Goal: Task Accomplishment & Management: Manage account settings

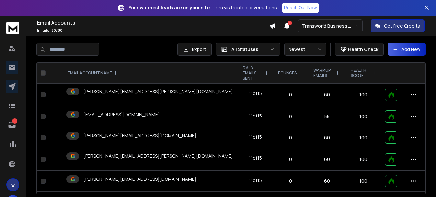
click at [11, 84] on icon at bounding box center [12, 87] width 8 height 8
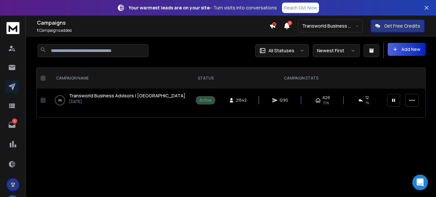
click at [425, 8] on icon at bounding box center [426, 8] width 6 height 6
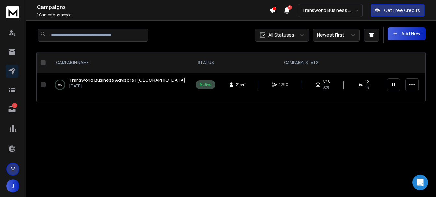
click at [105, 80] on span "Transworld Business Advisors | NY" at bounding box center [127, 80] width 116 height 6
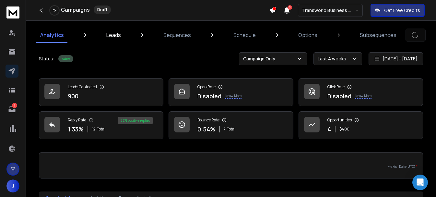
click at [117, 33] on p "Leads" at bounding box center [113, 35] width 15 height 8
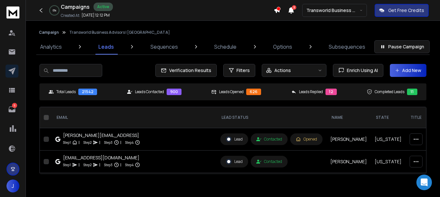
click at [412, 73] on button "Add New" at bounding box center [408, 70] width 37 height 13
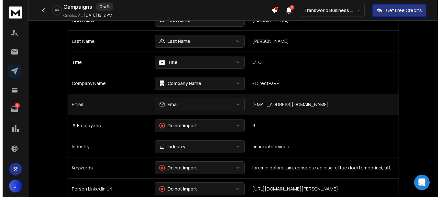
scroll to position [173, 0]
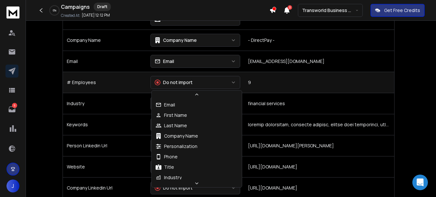
click at [218, 87] on button "Do not import" at bounding box center [195, 82] width 90 height 13
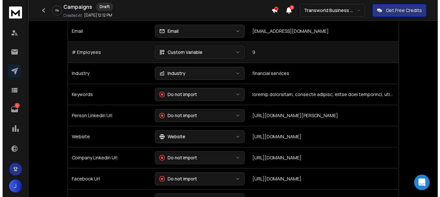
scroll to position [216, 0]
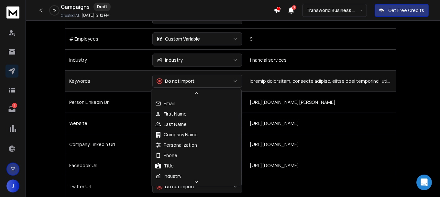
click at [185, 80] on div "Do not import" at bounding box center [176, 81] width 38 height 6
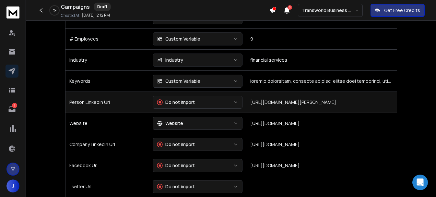
click at [198, 104] on button "Do not import" at bounding box center [198, 102] width 90 height 13
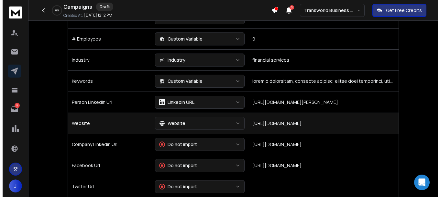
scroll to position [259, 0]
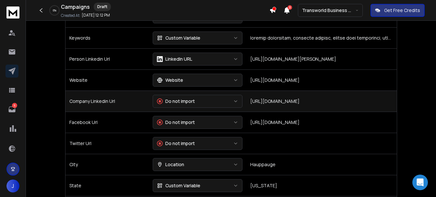
click at [193, 101] on div "Do not import" at bounding box center [176, 101] width 38 height 6
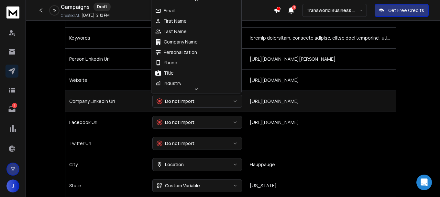
scroll to position [65, 0]
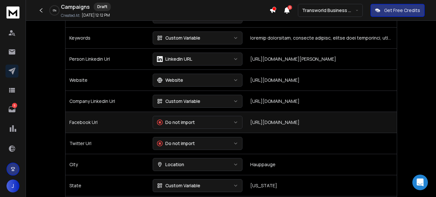
click at [200, 119] on button "Do not import" at bounding box center [198, 122] width 90 height 13
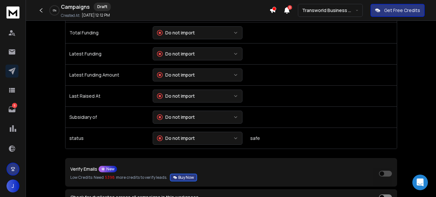
scroll to position [590, 0]
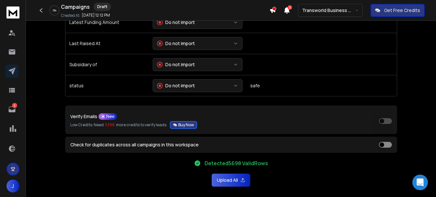
click at [228, 179] on button "Upload All" at bounding box center [230, 179] width 39 height 13
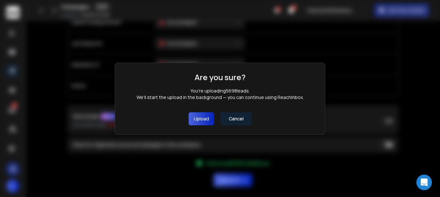
click at [204, 118] on button "Upload" at bounding box center [202, 118] width 26 height 13
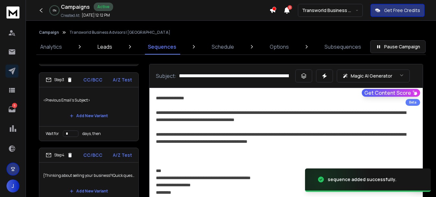
click at [105, 49] on p "Leads" at bounding box center [104, 47] width 15 height 8
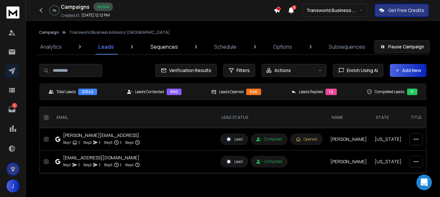
click at [171, 48] on p "Sequences" at bounding box center [165, 47] width 28 height 8
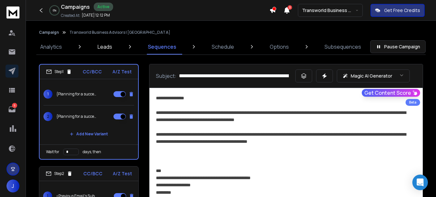
click at [109, 48] on p "Leads" at bounding box center [104, 47] width 15 height 8
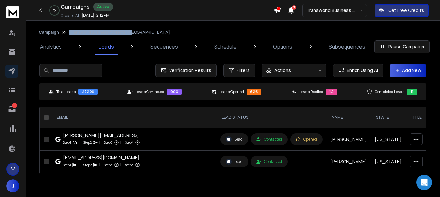
drag, startPoint x: 68, startPoint y: 33, endPoint x: 144, endPoint y: 32, distance: 76.1
click at [144, 32] on div "Campaign Transworld Business Advisors | NY" at bounding box center [233, 32] width 389 height 5
copy p "Transworld Business Advisors | NY"
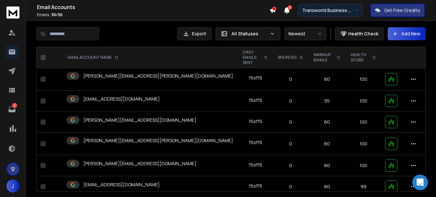
click at [344, 6] on button "Transworld Business Advisors of [GEOGRAPHIC_DATA]" at bounding box center [330, 10] width 65 height 13
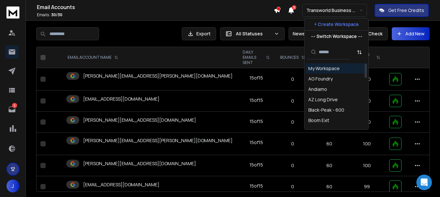
click at [325, 51] on input "text" at bounding box center [333, 52] width 28 height 14
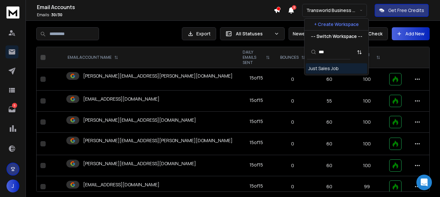
type input "***"
click at [333, 69] on div "Just Sales Job" at bounding box center [324, 68] width 30 height 6
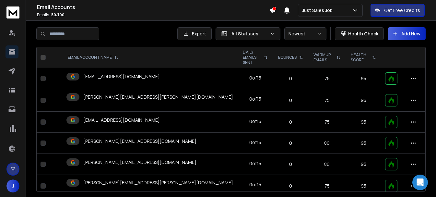
click at [160, 33] on div at bounding box center [104, 33] width 137 height 13
click at [10, 73] on icon at bounding box center [12, 71] width 8 height 8
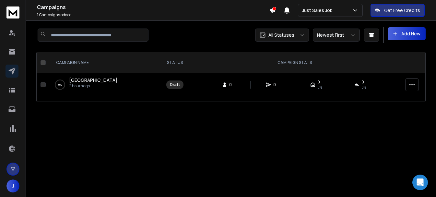
click at [152, 140] on div "Campaigns 1 Campaigns Added All Statuses Newest First Add New CAMPAIGN NAME STA…" at bounding box center [230, 125] width 389 height 197
click at [75, 79] on span "[GEOGRAPHIC_DATA]" at bounding box center [93, 80] width 48 height 6
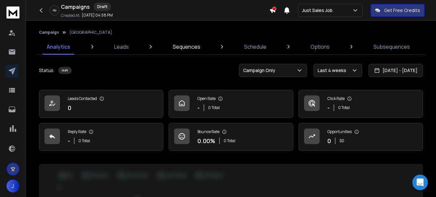
click at [186, 48] on p "Sequences" at bounding box center [187, 47] width 28 height 8
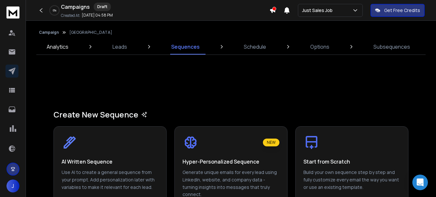
click at [58, 47] on p "Analytics" at bounding box center [58, 47] width 22 height 8
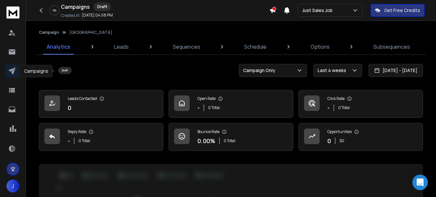
click at [10, 68] on icon at bounding box center [12, 71] width 8 height 8
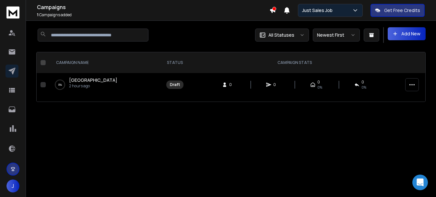
click at [315, 12] on p "Just Sales Job" at bounding box center [318, 10] width 33 height 6
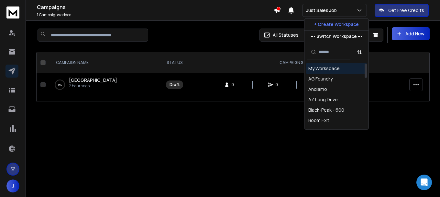
click at [321, 67] on div "My Workspace" at bounding box center [324, 68] width 31 height 6
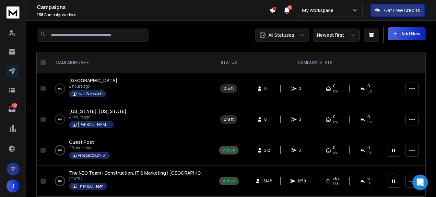
click at [113, 36] on input at bounding box center [93, 34] width 111 height 13
click at [130, 34] on input at bounding box center [93, 34] width 111 height 13
paste input "**********"
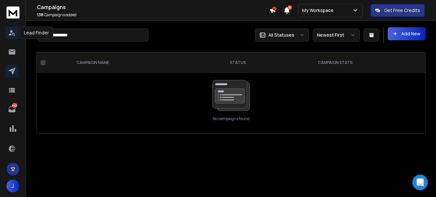
drag, startPoint x: 61, startPoint y: 33, endPoint x: 17, endPoint y: 28, distance: 43.7
click at [17, 28] on div "**********" at bounding box center [218, 115] width 436 height 230
click at [82, 33] on input "*****" at bounding box center [93, 34] width 111 height 13
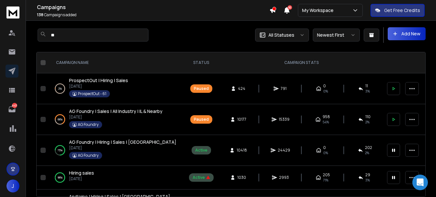
type input "*"
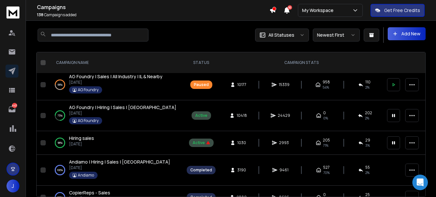
scroll to position [43, 0]
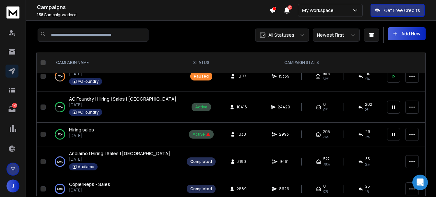
click at [71, 124] on td "98 % Hiring sales 5 months ago" at bounding box center [115, 134] width 134 height 24
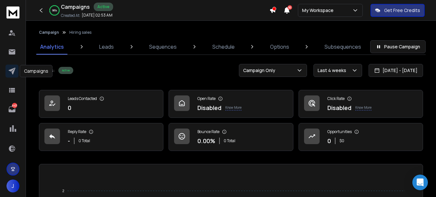
click at [13, 74] on icon at bounding box center [12, 71] width 8 height 8
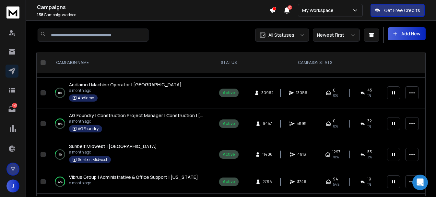
scroll to position [1036, 0]
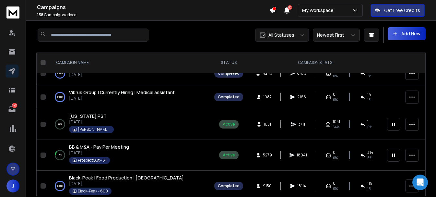
click at [90, 32] on input at bounding box center [93, 34] width 111 height 13
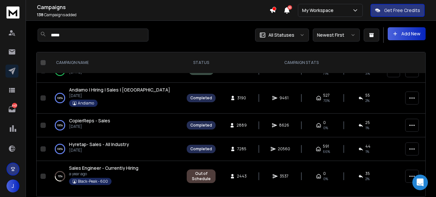
scroll to position [0, 0]
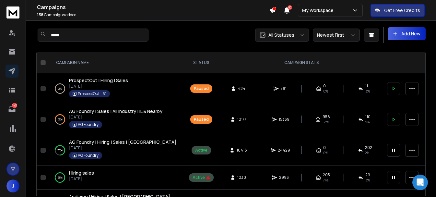
type input "*****"
click at [82, 176] on p "[DATE]" at bounding box center [81, 178] width 25 height 5
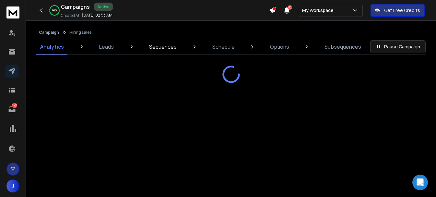
click at [167, 47] on p "Sequences" at bounding box center [163, 47] width 28 height 8
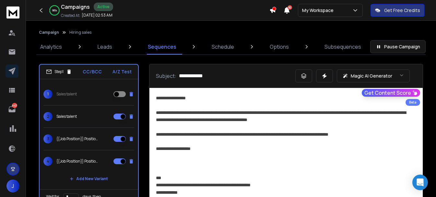
click at [32, 43] on div "**********" at bounding box center [231, 127] width 410 height 213
click at [341, 6] on button "My Workspace" at bounding box center [330, 10] width 65 height 13
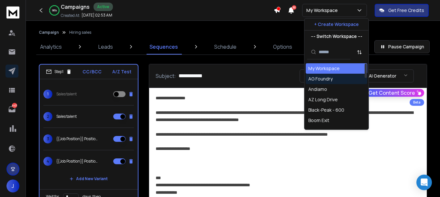
click at [328, 80] on div "AG Foundry" at bounding box center [321, 78] width 24 height 6
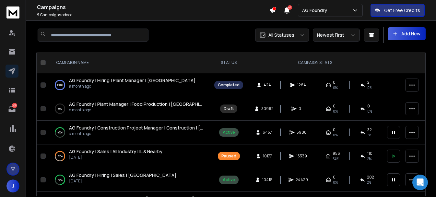
click at [112, 177] on span "AG Foundry | Hiring | Sales | [GEOGRAPHIC_DATA]" at bounding box center [122, 175] width 107 height 6
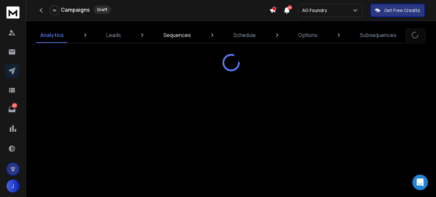
click at [180, 37] on p "Sequences" at bounding box center [177, 35] width 28 height 8
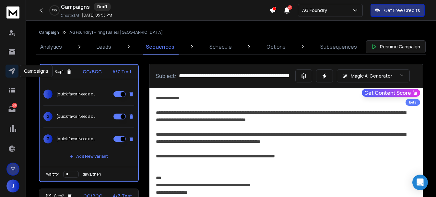
click at [9, 70] on icon at bounding box center [11, 70] width 7 height 7
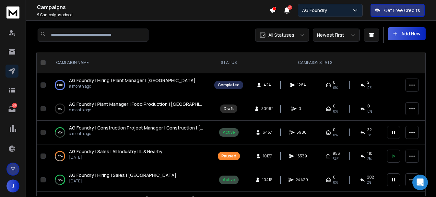
click at [346, 12] on div "AG Foundry" at bounding box center [330, 10] width 56 height 6
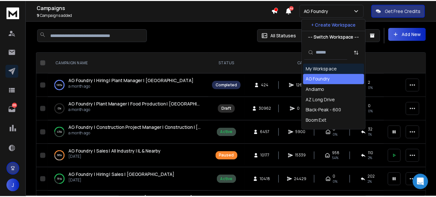
scroll to position [43, 0]
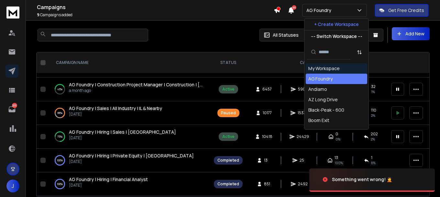
click at [198, 27] on div at bounding box center [134, 35] width 197 height 16
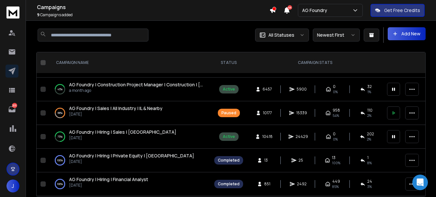
click at [410, 136] on button "button" at bounding box center [412, 136] width 14 height 13
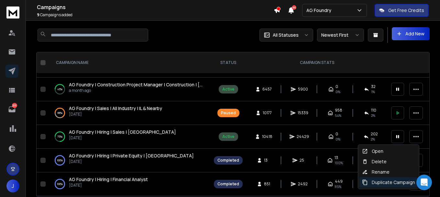
click at [381, 181] on div "Duplicate Campaign" at bounding box center [388, 182] width 53 height 6
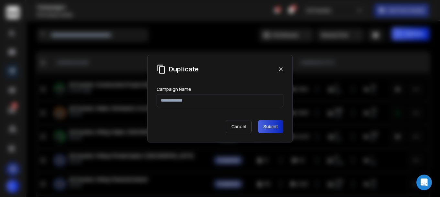
click at [179, 100] on input "text" at bounding box center [220, 100] width 127 height 13
type input "*****"
click at [271, 128] on button "Submit" at bounding box center [270, 126] width 25 height 13
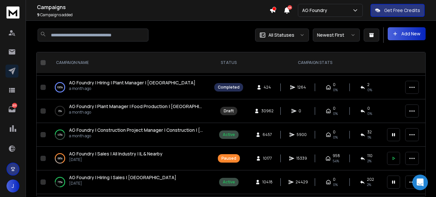
scroll to position [0, 0]
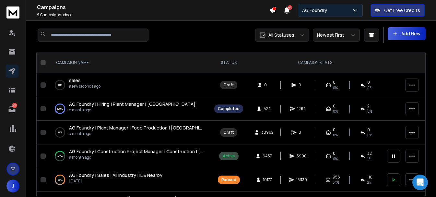
click at [326, 14] on button "AG Foundry" at bounding box center [330, 10] width 65 height 13
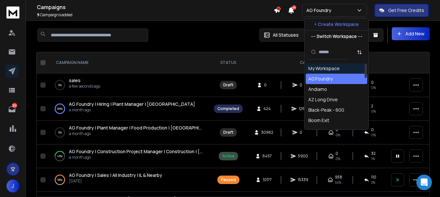
click at [329, 69] on div "My Workspace" at bounding box center [324, 68] width 31 height 6
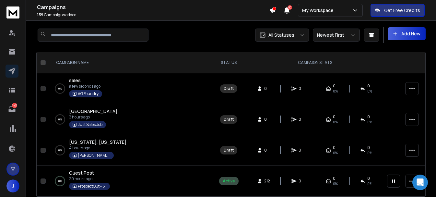
click at [408, 86] on icon "button" at bounding box center [411, 88] width 6 height 6
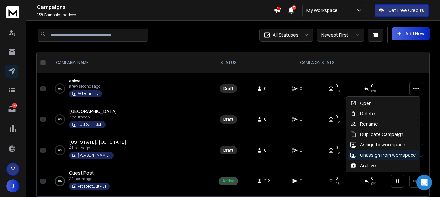
click at [381, 158] on div "Unassign from workspace" at bounding box center [384, 155] width 66 height 6
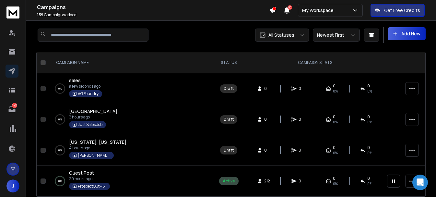
click at [126, 86] on div "0 % sales a few seconds ago AG Foundry" at bounding box center [129, 88] width 149 height 23
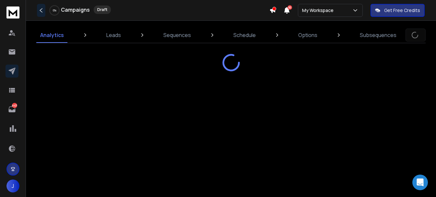
click at [39, 8] on icon at bounding box center [41, 10] width 6 height 6
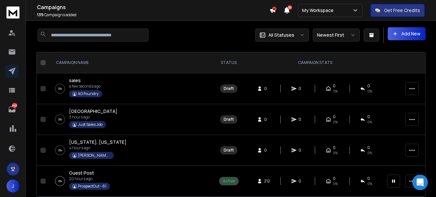
click at [408, 88] on icon "button" at bounding box center [411, 88] width 6 height 6
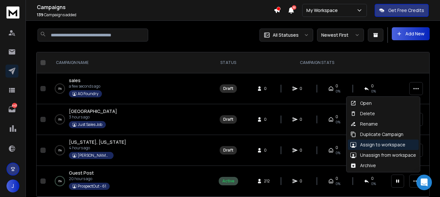
click at [373, 144] on div "Assign to workspace" at bounding box center [378, 144] width 55 height 6
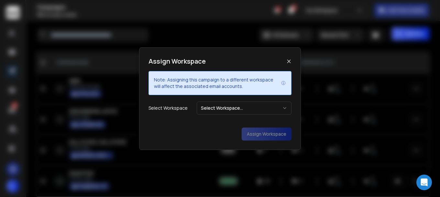
click at [242, 108] on button "Select Workspace..." at bounding box center [244, 107] width 95 height 13
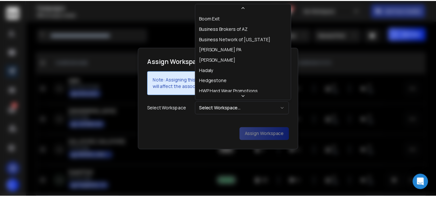
scroll to position [54, 0]
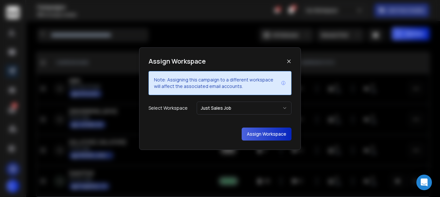
click at [266, 135] on button "Assign Workspace" at bounding box center [267, 133] width 50 height 13
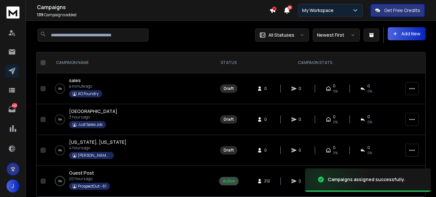
click at [333, 13] on p "My Workspace" at bounding box center [319, 10] width 34 height 6
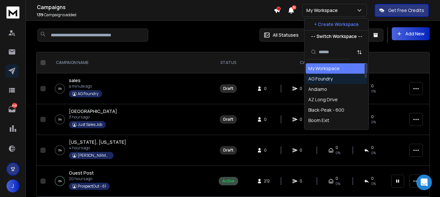
click at [322, 81] on div "AG Foundry" at bounding box center [321, 78] width 24 height 6
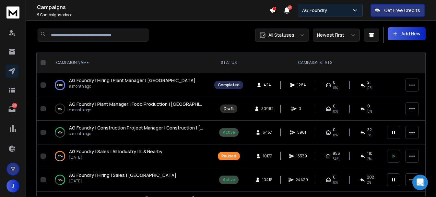
click at [333, 4] on button "AG Foundry" at bounding box center [330, 10] width 65 height 13
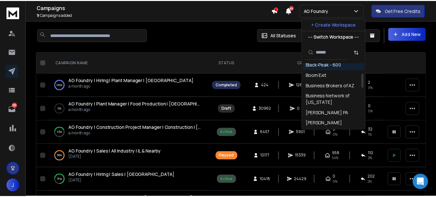
scroll to position [130, 0]
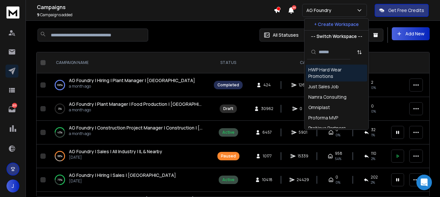
click at [323, 51] on input "text" at bounding box center [333, 52] width 28 height 14
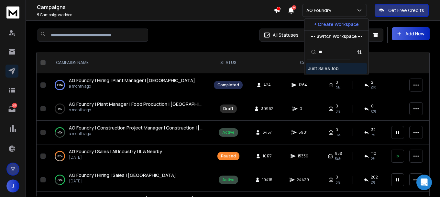
type input "**"
click at [337, 70] on div "Just Sales Job" at bounding box center [324, 68] width 30 height 6
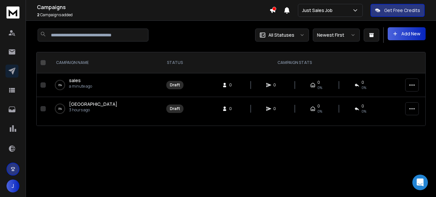
click at [413, 85] on icon "button" at bounding box center [411, 85] width 6 height 6
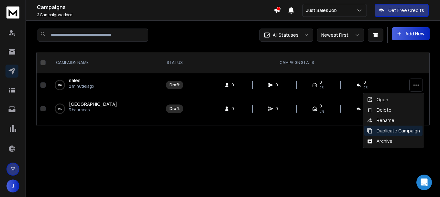
click at [390, 133] on div "Duplicate Campaign" at bounding box center [393, 130] width 53 height 6
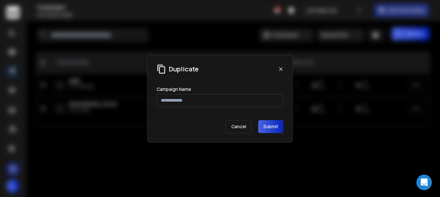
click at [198, 102] on input "text" at bounding box center [220, 100] width 127 height 13
paste input "*******"
drag, startPoint x: 181, startPoint y: 99, endPoint x: 199, endPoint y: 101, distance: 18.6
click at [199, 101] on input "**********" at bounding box center [220, 100] width 127 height 13
click at [182, 100] on input "**********" at bounding box center [220, 100] width 127 height 13
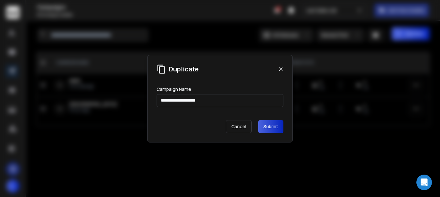
click at [216, 103] on input "**********" at bounding box center [220, 100] width 127 height 13
drag, startPoint x: 181, startPoint y: 99, endPoint x: 161, endPoint y: 101, distance: 20.4
click at [161, 101] on input "**********" at bounding box center [220, 100] width 127 height 13
click at [204, 101] on input "**********" at bounding box center [220, 100] width 127 height 13
paste input "*********"
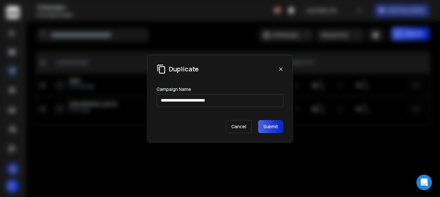
click at [195, 100] on input "**********" at bounding box center [220, 100] width 127 height 13
click at [220, 100] on input "**********" at bounding box center [220, 100] width 127 height 13
drag, startPoint x: 194, startPoint y: 100, endPoint x: 222, endPoint y: 93, distance: 28.3
click at [135, 99] on div "**********" at bounding box center [220, 98] width 440 height 100
type input "**********"
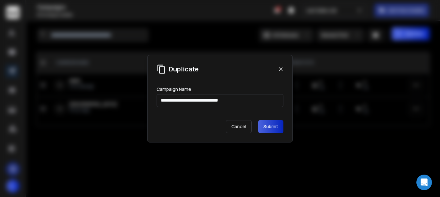
click at [269, 128] on button "Submit" at bounding box center [270, 126] width 25 height 13
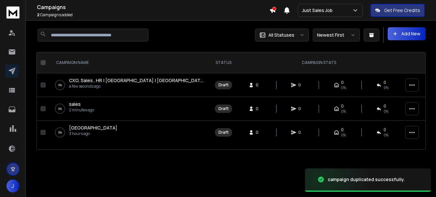
click at [410, 107] on icon "button" at bounding box center [411, 108] width 6 height 6
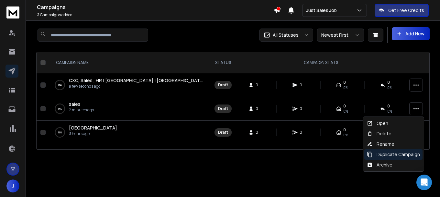
click at [393, 153] on div "Duplicate Campaign" at bounding box center [393, 154] width 53 height 6
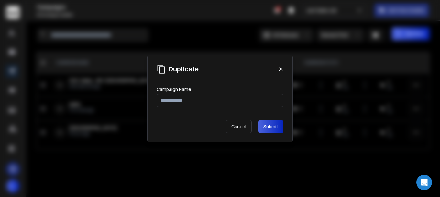
click at [186, 100] on input "text" at bounding box center [220, 100] width 127 height 13
paste input "**********"
paste input "********"
type input "**********"
click at [269, 129] on button "Submit" at bounding box center [270, 126] width 25 height 13
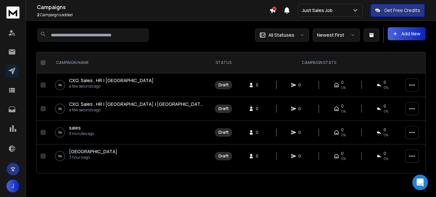
click at [415, 84] on button "button" at bounding box center [412, 84] width 14 height 13
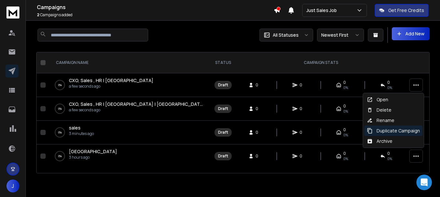
click at [392, 127] on div "Duplicate Campaign" at bounding box center [393, 130] width 53 height 6
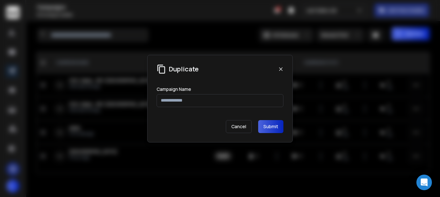
click at [210, 105] on input "text" at bounding box center [220, 100] width 127 height 13
paste input "*******"
click at [162, 99] on input "******" at bounding box center [220, 100] width 127 height 13
type input "**********"
click at [265, 122] on button "Submit" at bounding box center [270, 126] width 25 height 13
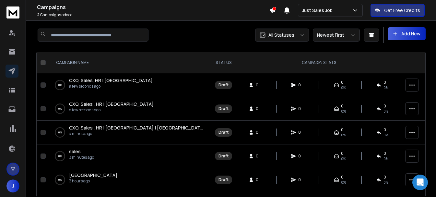
click at [415, 153] on button "button" at bounding box center [412, 155] width 14 height 13
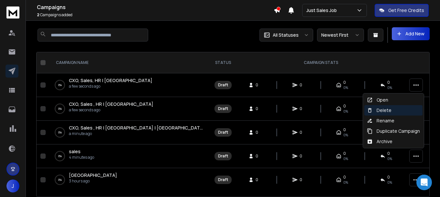
click at [387, 110] on div "Delete" at bounding box center [379, 110] width 25 height 6
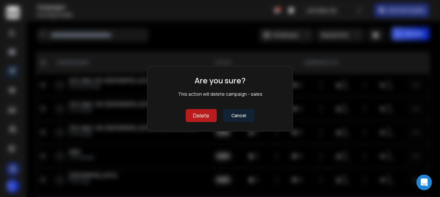
click at [194, 113] on button "Delete" at bounding box center [201, 115] width 31 height 13
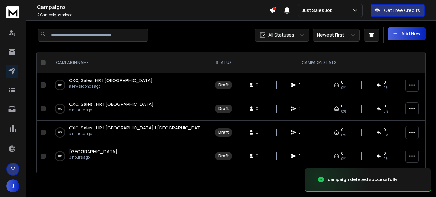
scroll to position [34, 0]
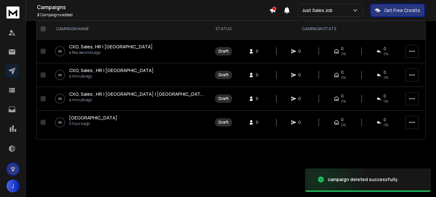
click at [409, 119] on button "button" at bounding box center [412, 122] width 14 height 13
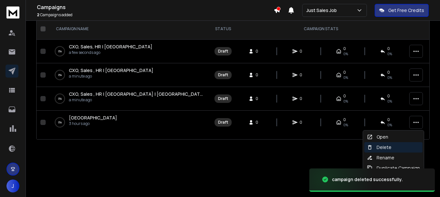
click at [385, 149] on div "Delete" at bounding box center [379, 147] width 25 height 6
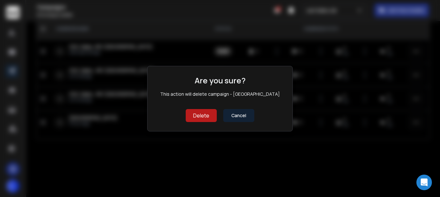
click at [196, 113] on button "Delete" at bounding box center [201, 115] width 31 height 13
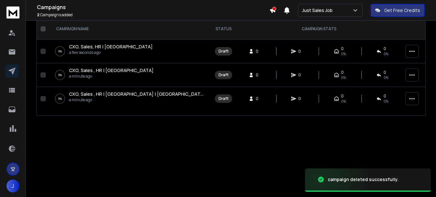
scroll to position [0, 0]
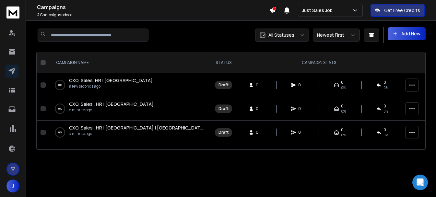
click at [111, 127] on span "CXO, Sales , HR | Toronto | Canada" at bounding box center [137, 127] width 136 height 6
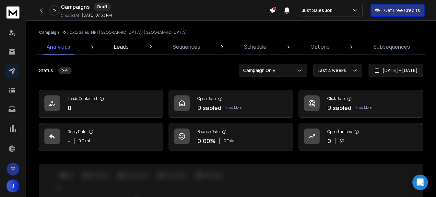
click at [117, 41] on link "Leads" at bounding box center [121, 47] width 22 height 16
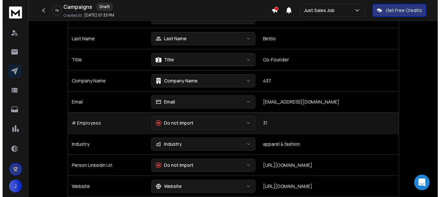
scroll to position [130, 0]
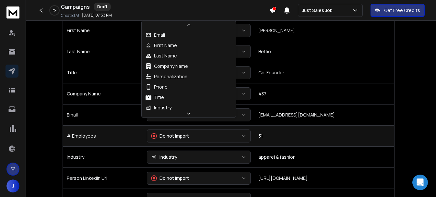
click at [198, 129] on button "Do not import" at bounding box center [199, 135] width 104 height 13
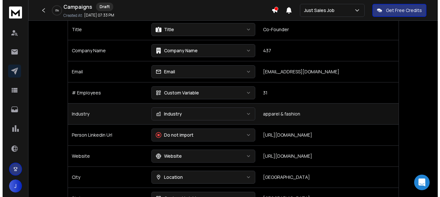
scroll to position [216, 0]
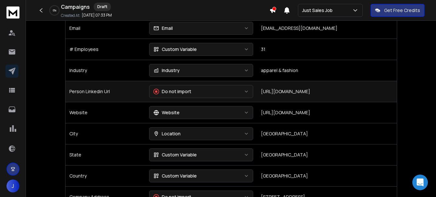
click at [202, 85] on button "Do not import" at bounding box center [201, 91] width 104 height 13
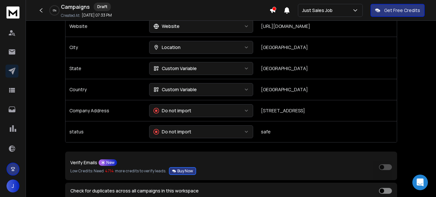
scroll to position [338, 0]
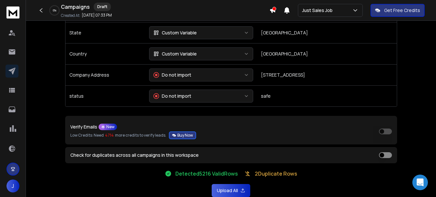
click at [233, 184] on button "Upload All" at bounding box center [230, 190] width 39 height 13
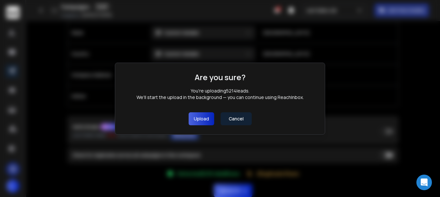
click at [196, 117] on button "Upload" at bounding box center [202, 118] width 26 height 13
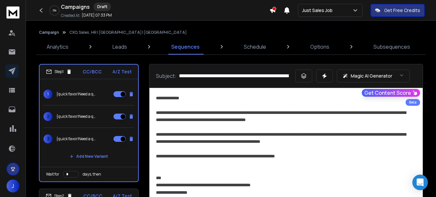
click at [87, 94] on p "{quick favor|Need a quick favor|Sales talent|Sales position|Sales team|Experien…" at bounding box center [76, 93] width 41 height 5
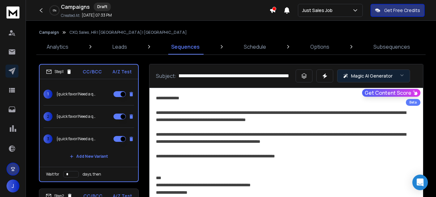
scroll to position [0, 298]
drag, startPoint x: 202, startPoint y: 75, endPoint x: 263, endPoint y: 75, distance: 60.6
click at [263, 75] on input "**********" at bounding box center [234, 76] width 110 height 8
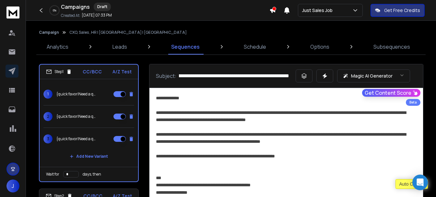
scroll to position [0, 0]
click at [200, 96] on div "**********" at bounding box center [283, 97] width 255 height 7
click at [156, 97] on div "**********" at bounding box center [283, 97] width 255 height 7
click at [216, 117] on div "**********" at bounding box center [283, 116] width 255 height 15
click at [316, 120] on div "**********" at bounding box center [283, 116] width 255 height 15
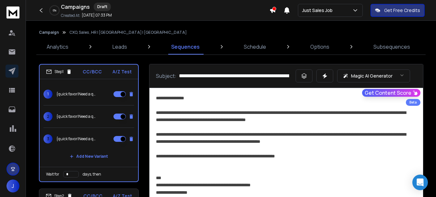
click at [197, 139] on div "**********" at bounding box center [283, 137] width 255 height 15
click at [338, 140] on div "**********" at bounding box center [283, 137] width 255 height 15
click at [176, 158] on div "**********" at bounding box center [283, 155] width 255 height 7
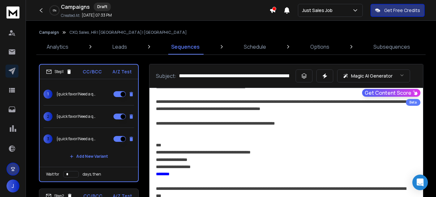
scroll to position [37, 0]
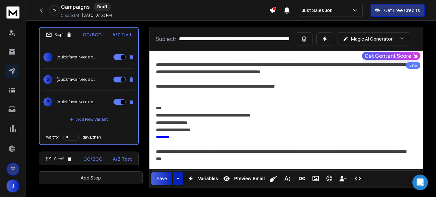
click at [203, 119] on div "**********" at bounding box center [283, 122] width 255 height 7
click at [198, 123] on div "**********" at bounding box center [283, 122] width 255 height 7
drag, startPoint x: 158, startPoint y: 122, endPoint x: 177, endPoint y: 122, distance: 19.1
click at [177, 122] on div "**********" at bounding box center [283, 122] width 255 height 7
drag, startPoint x: 185, startPoint y: 122, endPoint x: 198, endPoint y: 124, distance: 14.1
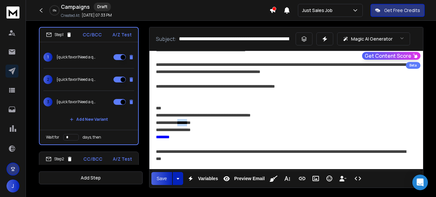
click at [198, 124] on div "**********" at bounding box center [283, 122] width 255 height 7
drag, startPoint x: 174, startPoint y: 122, endPoint x: 158, endPoint y: 122, distance: 15.5
click at [158, 122] on div "**********" at bounding box center [283, 122] width 255 height 7
drag, startPoint x: 198, startPoint y: 121, endPoint x: 186, endPoint y: 123, distance: 13.0
click at [186, 123] on div "**********" at bounding box center [283, 122] width 255 height 7
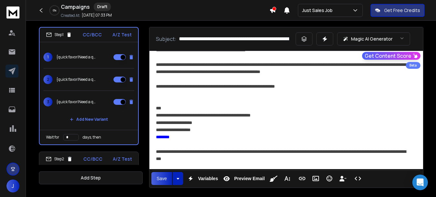
click at [207, 123] on div "**********" at bounding box center [283, 122] width 255 height 7
click at [203, 130] on div "**********" at bounding box center [283, 129] width 255 height 7
drag, startPoint x: 157, startPoint y: 128, endPoint x: 202, endPoint y: 128, distance: 45.0
click at [202, 128] on div "**********" at bounding box center [283, 129] width 255 height 7
click at [157, 128] on div "**********" at bounding box center [283, 129] width 255 height 7
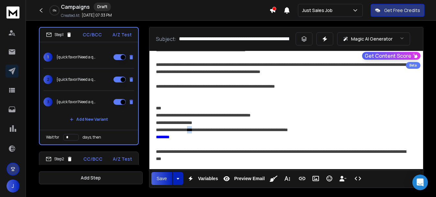
drag, startPoint x: 201, startPoint y: 129, endPoint x: 232, endPoint y: 146, distance: 35.8
click at [196, 130] on div "**********" at bounding box center [283, 129] width 255 height 7
click at [195, 129] on div "**********" at bounding box center [283, 129] width 255 height 7
click at [217, 131] on div "**********" at bounding box center [283, 129] width 255 height 7
drag, startPoint x: 231, startPoint y: 129, endPoint x: 329, endPoint y: 129, distance: 98.1
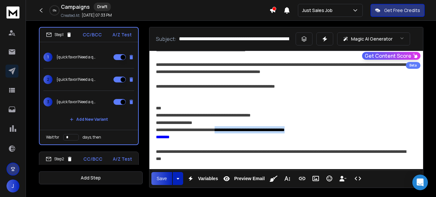
click at [329, 129] on div "**********" at bounding box center [283, 129] width 255 height 7
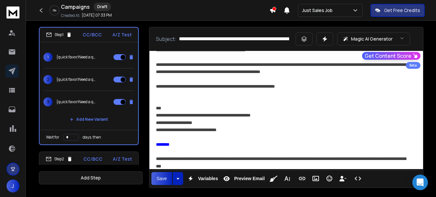
click at [175, 148] on div at bounding box center [286, 151] width 260 height 7
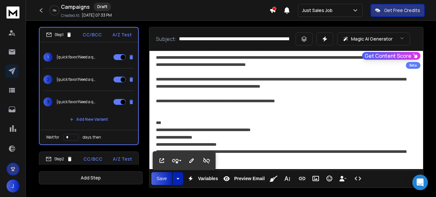
scroll to position [18, 0]
click at [246, 143] on div "**********" at bounding box center [283, 144] width 255 height 7
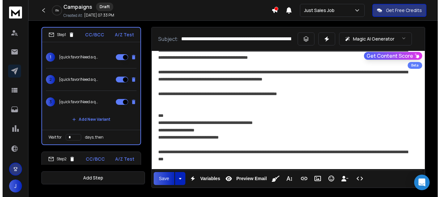
scroll to position [33, 0]
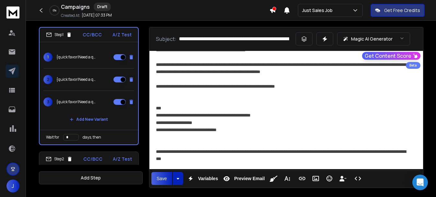
click at [164, 136] on div at bounding box center [286, 136] width 260 height 7
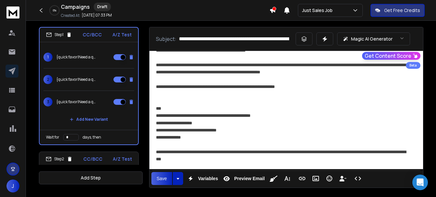
click at [195, 137] on div "**********" at bounding box center [283, 136] width 255 height 7
click at [156, 136] on div "**********" at bounding box center [283, 136] width 255 height 7
click at [194, 139] on div "**********" at bounding box center [283, 136] width 255 height 7
click at [213, 137] on div "**********" at bounding box center [283, 136] width 255 height 7
click at [224, 136] on div "**********" at bounding box center [283, 136] width 255 height 7
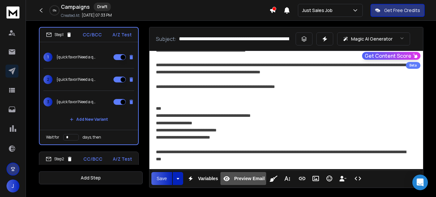
click at [240, 176] on span "Preview Email" at bounding box center [249, 179] width 33 height 6
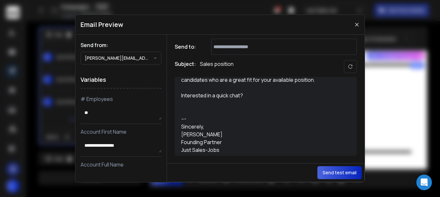
scroll to position [75, 0]
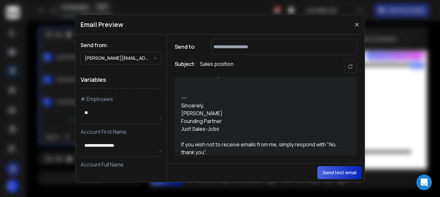
drag, startPoint x: 353, startPoint y: 63, endPoint x: 331, endPoint y: 75, distance: 24.3
click at [353, 63] on button at bounding box center [350, 66] width 13 height 13
click at [223, 50] on input at bounding box center [284, 47] width 141 height 12
click at [268, 46] on input at bounding box center [284, 47] width 141 height 12
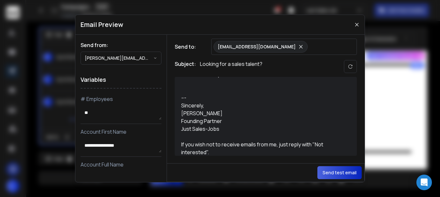
click at [343, 179] on button "Send test email" at bounding box center [340, 172] width 44 height 13
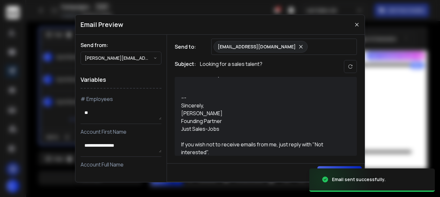
click at [355, 24] on icon at bounding box center [357, 24] width 5 height 5
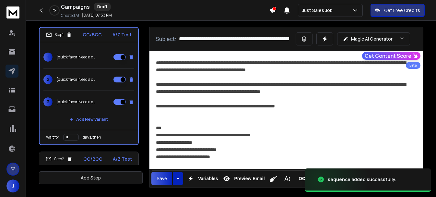
scroll to position [33, 0]
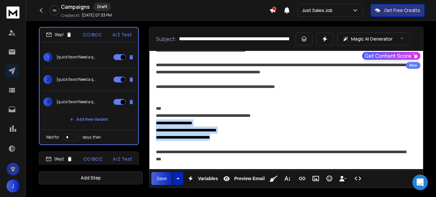
drag, startPoint x: 229, startPoint y: 138, endPoint x: 155, endPoint y: 126, distance: 74.8
click at [155, 126] on div "**********" at bounding box center [285, 110] width 273 height 118
copy div "**********"
click at [66, 80] on p "{quick favor|Need a quick favor|Sales talent|Sales position|Sales team|Experien…" at bounding box center [76, 79] width 41 height 5
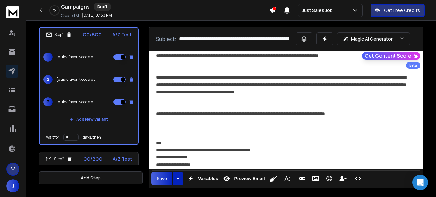
scroll to position [84, 0]
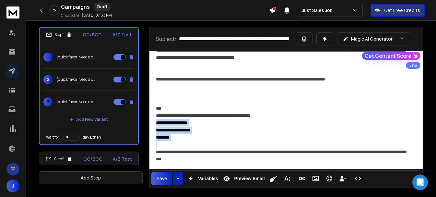
drag, startPoint x: 156, startPoint y: 122, endPoint x: 244, endPoint y: 142, distance: 90.1
click at [244, 142] on div "**********" at bounding box center [285, 110] width 273 height 118
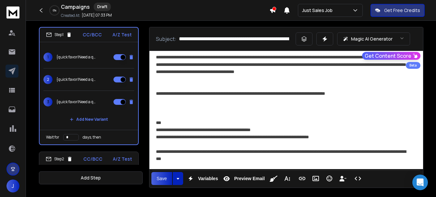
scroll to position [69, 0]
click at [204, 136] on div "**********" at bounding box center [283, 136] width 255 height 7
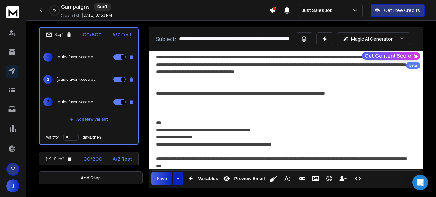
scroll to position [76, 0]
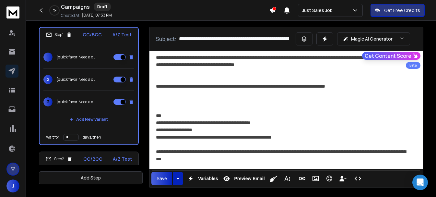
click at [233, 135] on div "**********" at bounding box center [283, 136] width 255 height 7
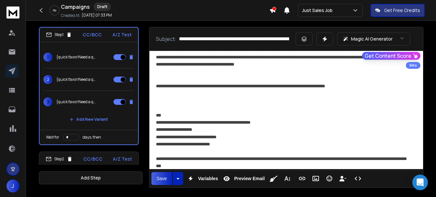
scroll to position [84, 0]
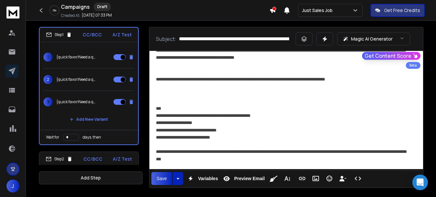
click at [242, 138] on div "**********" at bounding box center [283, 136] width 255 height 7
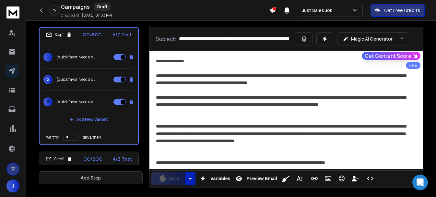
click at [80, 98] on div "3 {quick favor|Need a quick favor|Sales talent|Sales position|Sales team|Experi…" at bounding box center [70, 101] width 54 height 9
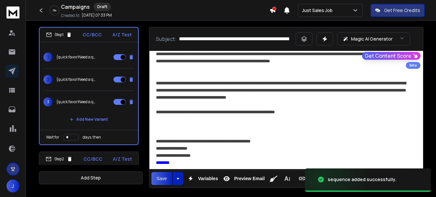
scroll to position [55, 0]
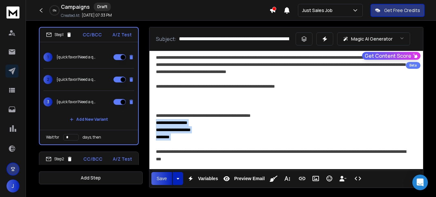
drag, startPoint x: 155, startPoint y: 121, endPoint x: 177, endPoint y: 137, distance: 27.3
click at [177, 137] on div "**********" at bounding box center [285, 110] width 273 height 118
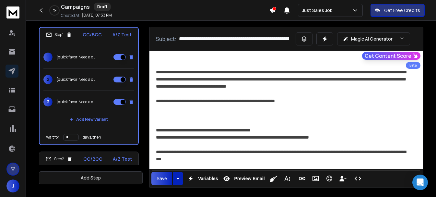
scroll to position [40, 0]
click at [204, 137] on div "**********" at bounding box center [283, 136] width 255 height 7
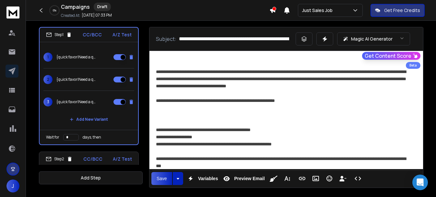
scroll to position [47, 0]
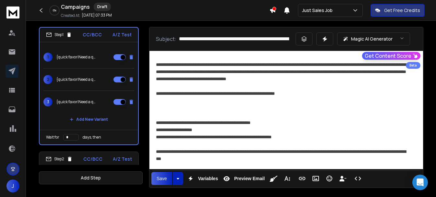
click at [233, 136] on div "**********" at bounding box center [283, 136] width 255 height 7
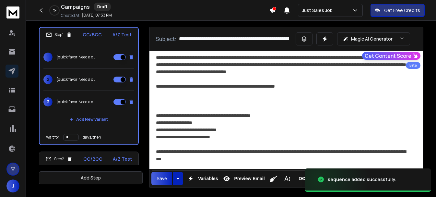
click at [84, 76] on div "2 {quick favor|Need a quick favor|Sales talent|Sales position|Sales team|Experi…" at bounding box center [70, 79] width 54 height 9
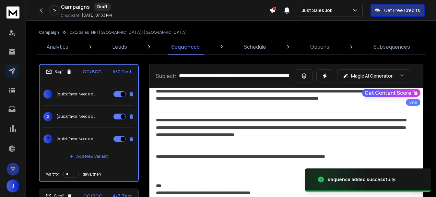
scroll to position [0, 0]
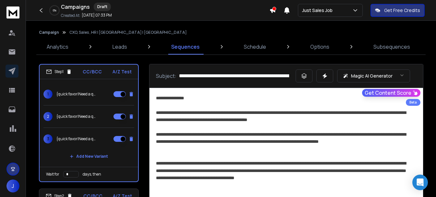
click at [227, 27] on div "Campaign CXO, Sales , HR | Toronto | Canada Analytics Leads Sequences Schedule …" at bounding box center [231, 127] width 410 height 213
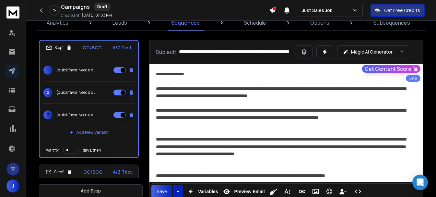
scroll to position [37, 0]
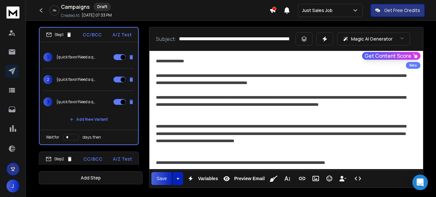
click at [346, 82] on div "**********" at bounding box center [283, 79] width 255 height 15
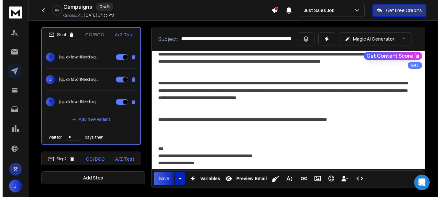
scroll to position [84, 0]
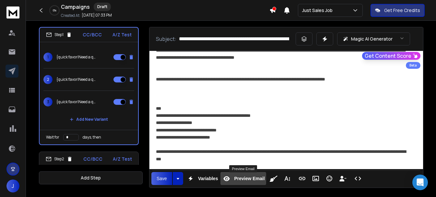
click at [246, 179] on span "Preview Email" at bounding box center [249, 179] width 33 height 6
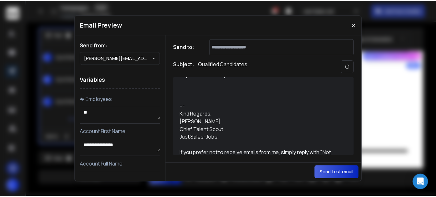
scroll to position [114, 0]
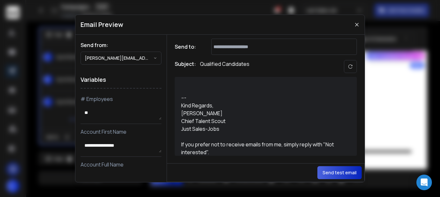
click at [359, 23] on icon at bounding box center [358, 25] width 4 height 4
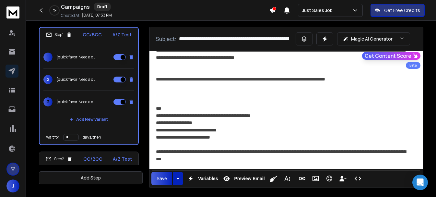
click at [70, 100] on p "{quick favor|Need a quick favor|Sales talent|Sales position|Sales team|Experien…" at bounding box center [76, 101] width 41 height 5
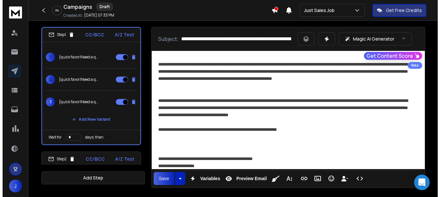
scroll to position [0, 0]
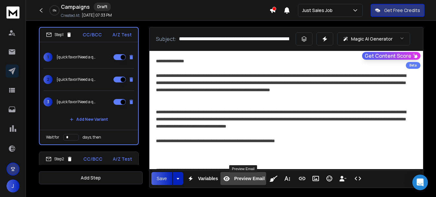
click at [251, 182] on div "Preview Email" at bounding box center [242, 178] width 45 height 11
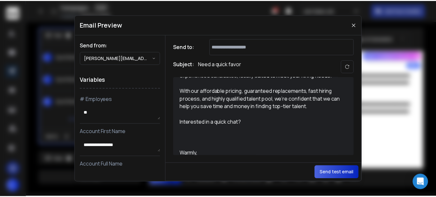
scroll to position [91, 0]
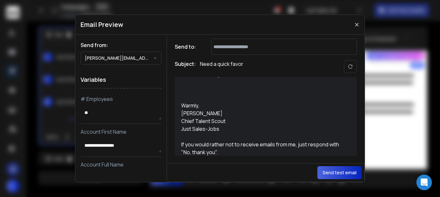
click at [358, 24] on icon at bounding box center [357, 24] width 5 height 5
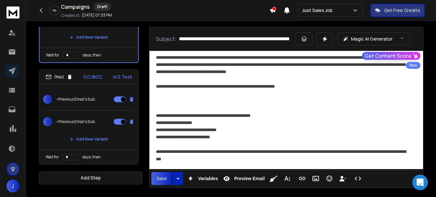
scroll to position [86, 0]
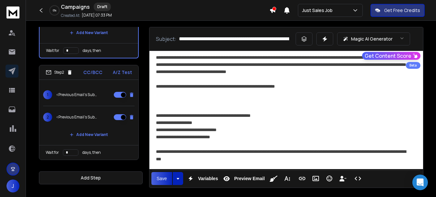
click at [85, 91] on div "1 <Previous Email's Subject>" at bounding box center [70, 94] width 54 height 9
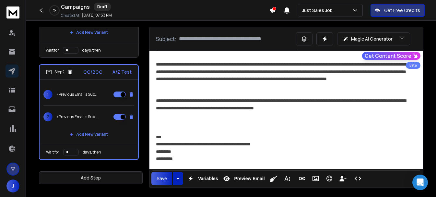
scroll to position [47, 0]
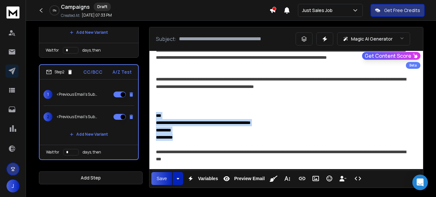
drag, startPoint x: 189, startPoint y: 138, endPoint x: 141, endPoint y: 112, distance: 54.5
click at [141, 112] on div "Step 1 CC/BCC A/Z Test 1 {quick favor|Need a quick favor|Sales talent|Sales pos…" at bounding box center [231, 107] width 384 height 161
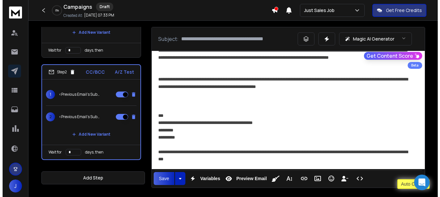
scroll to position [26, 0]
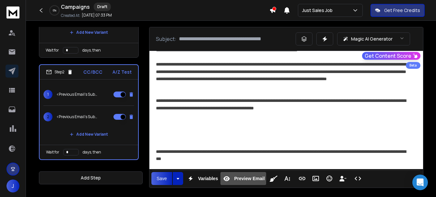
click at [249, 177] on span "Preview Email" at bounding box center [249, 179] width 33 height 6
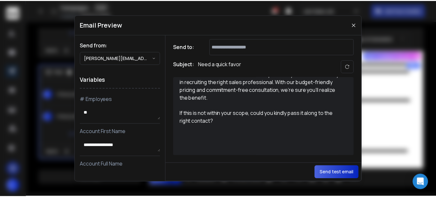
scroll to position [67, 0]
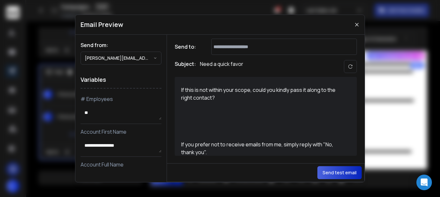
click at [357, 26] on icon at bounding box center [357, 24] width 5 height 5
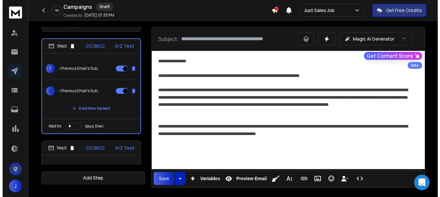
scroll to position [130, 0]
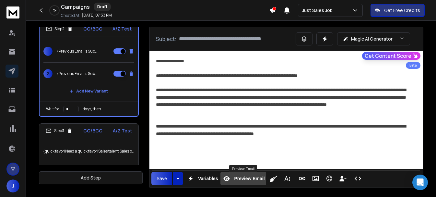
click at [255, 182] on div "Preview Email" at bounding box center [242, 178] width 45 height 11
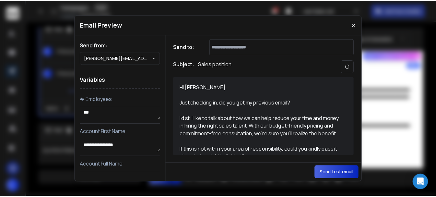
scroll to position [43, 0]
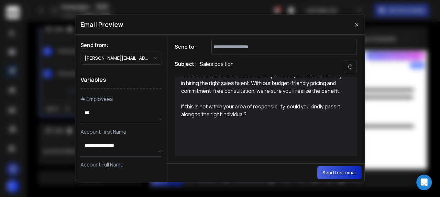
click at [356, 25] on icon at bounding box center [358, 25] width 4 height 4
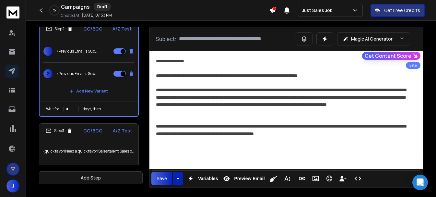
click at [82, 71] on div "2 <Previous Email's Subject>" at bounding box center [70, 73] width 54 height 9
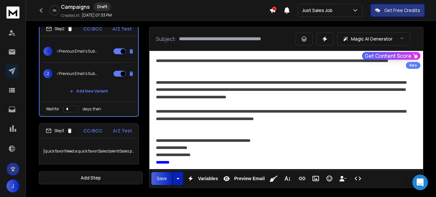
scroll to position [40, 0]
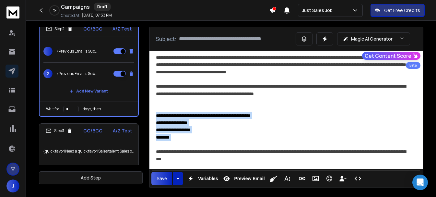
drag, startPoint x: 186, startPoint y: 138, endPoint x: 150, endPoint y: 118, distance: 41.5
click at [150, 118] on div "**********" at bounding box center [285, 110] width 273 height 118
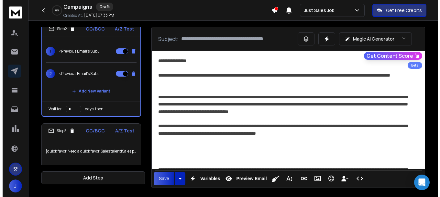
scroll to position [0, 0]
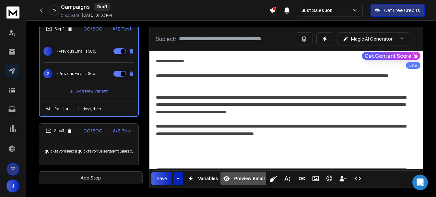
click at [246, 173] on div "Preview Email" at bounding box center [242, 178] width 45 height 11
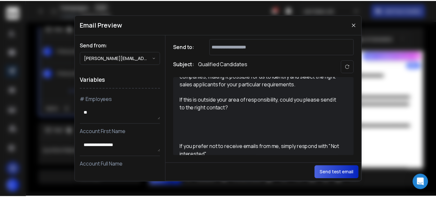
scroll to position [52, 0]
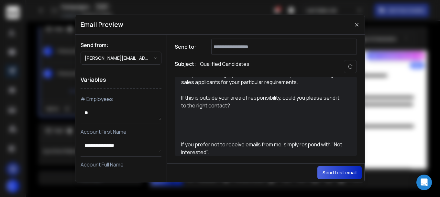
drag, startPoint x: 358, startPoint y: 24, endPoint x: 350, endPoint y: 30, distance: 10.4
click at [358, 24] on icon at bounding box center [357, 24] width 5 height 5
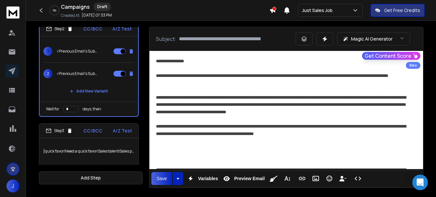
scroll to position [18, 0]
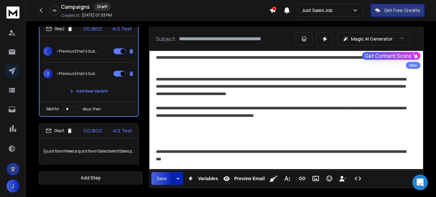
click at [169, 144] on div at bounding box center [286, 144] width 260 height 7
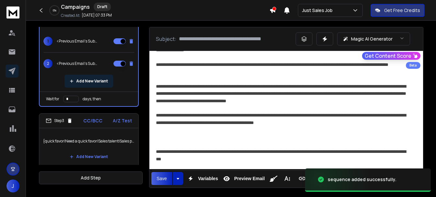
scroll to position [142, 0]
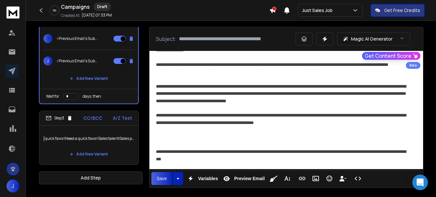
drag, startPoint x: 73, startPoint y: 98, endPoint x: 65, endPoint y: 98, distance: 8.1
click at [65, 98] on input "*" at bounding box center [71, 96] width 16 height 6
type input "*"
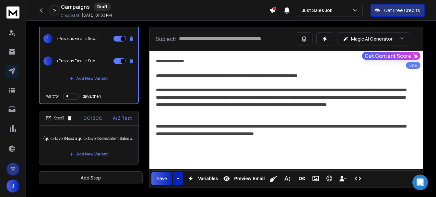
click at [120, 145] on p "{quick favor|Need a quick favor|Sales talent|Sales position|Sales team|Experien…" at bounding box center [88, 138] width 91 height 18
type input "**********"
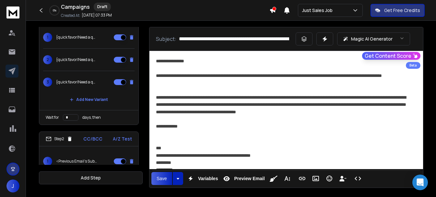
scroll to position [13, 0]
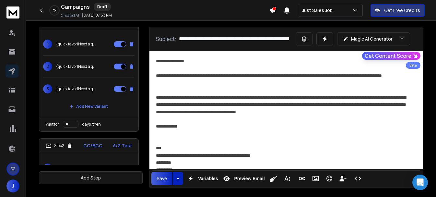
click at [73, 85] on div "3 {quick favor|Need a quick favor|Sales talent|Sales position|Sales team|Experi…" at bounding box center [70, 88] width 54 height 9
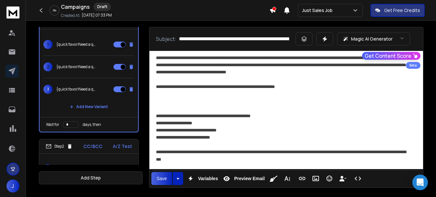
scroll to position [55, 0]
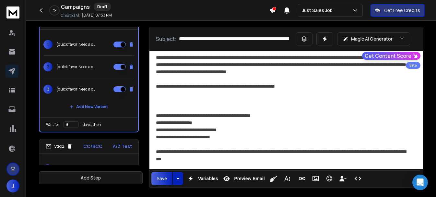
type input "*"
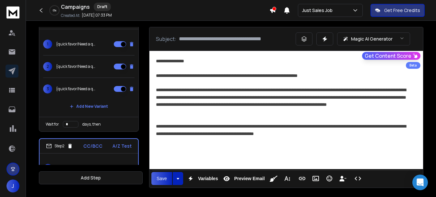
drag, startPoint x: 228, startPoint y: 138, endPoint x: 163, endPoint y: 126, distance: 65.5
click at [80, 86] on p "{quick favor|Need a quick favor|Sales talent|Sales position|Sales team|Experien…" at bounding box center [76, 88] width 41 height 5
type input "**********"
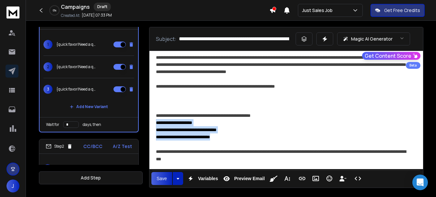
drag, startPoint x: 226, startPoint y: 137, endPoint x: 145, endPoint y: 122, distance: 82.3
click at [145, 122] on div "Step 1 CC/BCC A/Z Test 1 {quick favor|Need a quick favor|Sales talent|Sales pos…" at bounding box center [231, 107] width 384 height 161
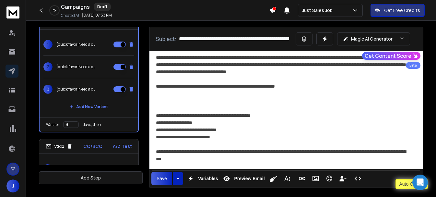
click at [159, 109] on div at bounding box center [286, 107] width 260 height 7
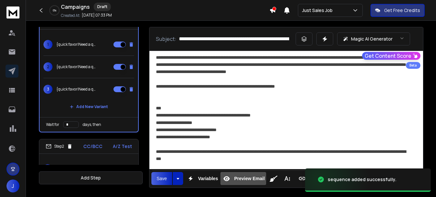
click at [238, 173] on div "Preview Email" at bounding box center [242, 178] width 45 height 11
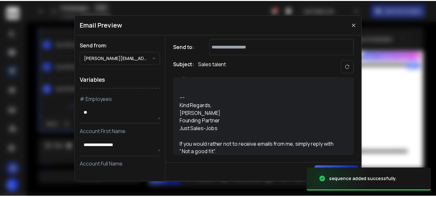
scroll to position [48, 0]
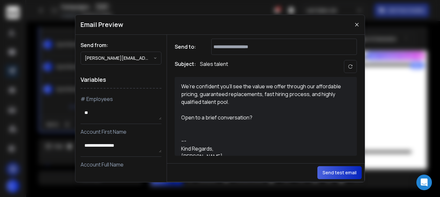
click at [357, 23] on icon at bounding box center [357, 24] width 5 height 5
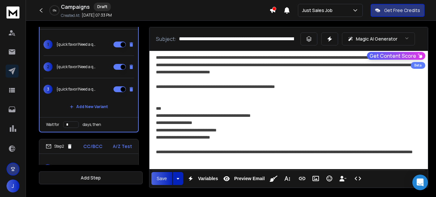
scroll to position [55, 0]
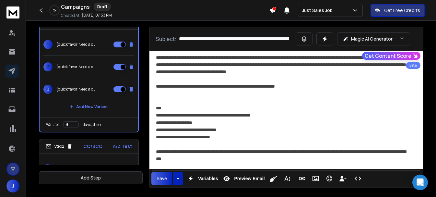
click at [81, 63] on div "2 {quick favor|Need a quick favor|Sales talent|Sales position|Sales team|Experi…" at bounding box center [70, 66] width 54 height 9
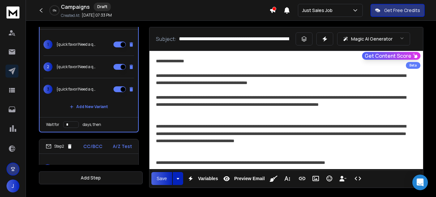
scroll to position [84, 0]
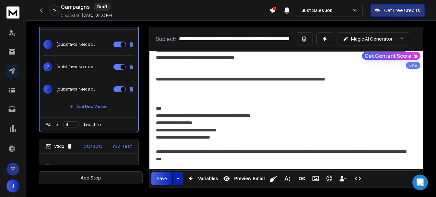
click at [72, 44] on p "{quick favor|Need a quick favor|Sales talent|Sales position|Sales team|Experien…" at bounding box center [76, 44] width 41 height 5
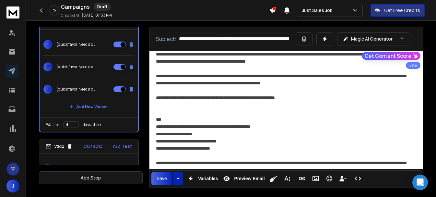
scroll to position [33, 0]
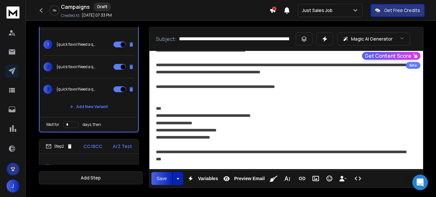
click at [66, 92] on div "3 {quick favor|Need a quick favor|Sales talent|Sales position|Sales team|Experi…" at bounding box center [70, 89] width 54 height 9
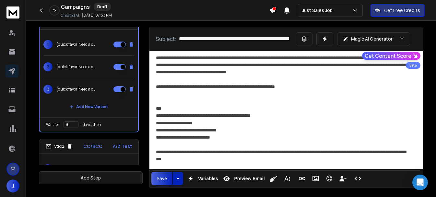
scroll to position [55, 0]
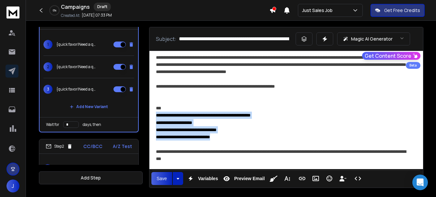
drag, startPoint x: 228, startPoint y: 138, endPoint x: 151, endPoint y: 116, distance: 80.2
click at [151, 116] on div "**********" at bounding box center [285, 110] width 273 height 118
copy div "**********"
click at [192, 130] on div "**********" at bounding box center [283, 129] width 255 height 7
click at [227, 136] on div "**********" at bounding box center [283, 136] width 255 height 7
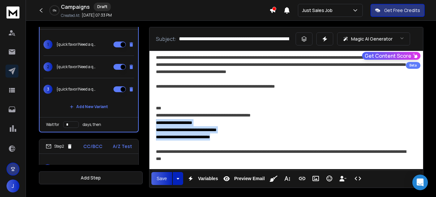
drag, startPoint x: 226, startPoint y: 137, endPoint x: 136, endPoint y: 124, distance: 90.7
click at [136, 124] on div "Step 1 CC/BCC A/Z Test 1 {quick favor|Need a quick favor|Sales talent|Sales pos…" at bounding box center [231, 107] width 384 height 161
copy div "**********"
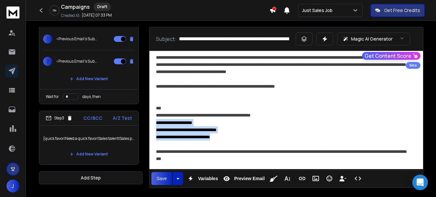
click at [119, 144] on p "{quick favor|Need a quick favor|Sales talent|Sales position|Sales team|Experien…" at bounding box center [88, 138] width 91 height 18
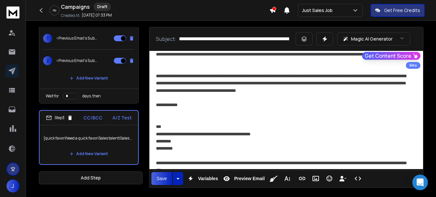
scroll to position [33, 0]
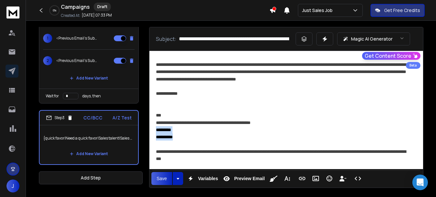
drag, startPoint x: 183, startPoint y: 138, endPoint x: 146, endPoint y: 128, distance: 37.9
click at [146, 128] on div "Step 1 CC/BCC A/Z Test 1 {quick favor|Need a quick favor|Sales talent|Sales pos…" at bounding box center [231, 107] width 384 height 161
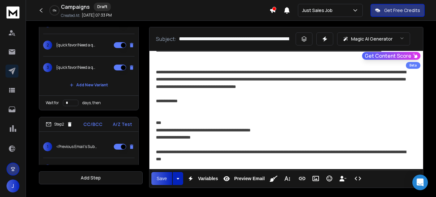
scroll to position [0, 0]
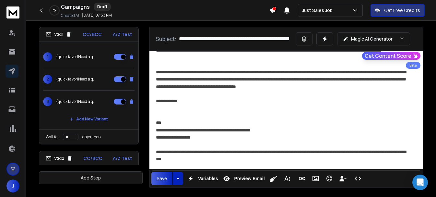
click at [80, 99] on p "{quick favor|Need a quick favor|Sales talent|Sales position|Sales team|Experien…" at bounding box center [76, 101] width 41 height 5
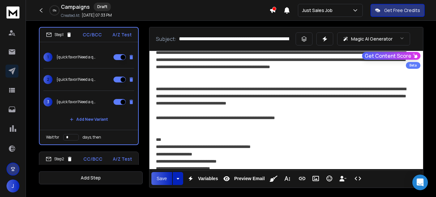
scroll to position [55, 0]
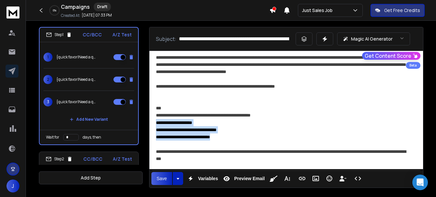
drag, startPoint x: 233, startPoint y: 135, endPoint x: 135, endPoint y: 123, distance: 98.2
click at [135, 123] on div "Step 1 CC/BCC A/Z Test 1 {quick favor|Need a quick favor|Sales talent|Sales pos…" at bounding box center [231, 107] width 384 height 161
copy div "**********"
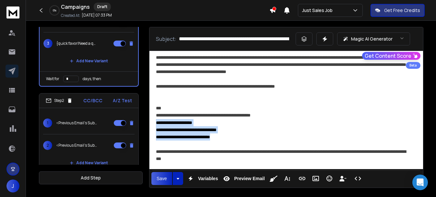
scroll to position [142, 0]
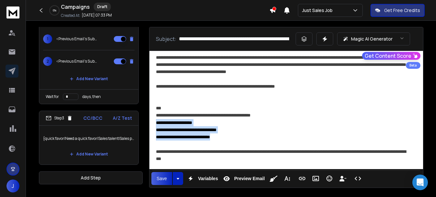
click at [111, 138] on p "{quick favor|Need a quick favor|Sales talent|Sales position|Sales team|Experien…" at bounding box center [88, 138] width 91 height 18
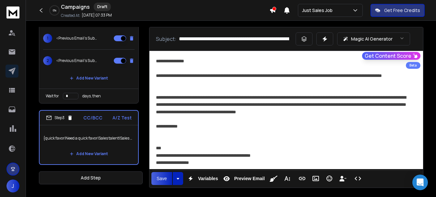
scroll to position [26, 0]
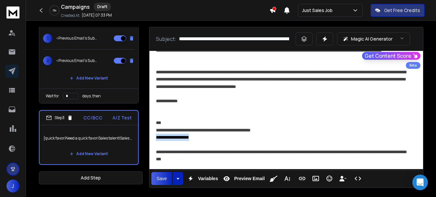
drag, startPoint x: 206, startPoint y: 137, endPoint x: 156, endPoint y: 137, distance: 49.9
click at [156, 137] on div "**********" at bounding box center [283, 136] width 255 height 7
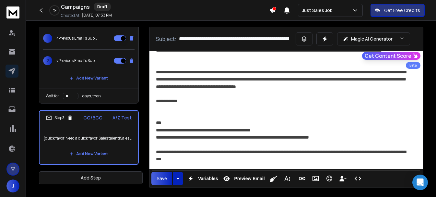
click at [204, 137] on div "**********" at bounding box center [283, 136] width 255 height 7
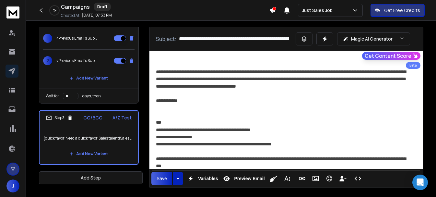
click at [232, 143] on div "**********" at bounding box center [283, 143] width 255 height 7
click at [233, 145] on div "**********" at bounding box center [283, 143] width 255 height 7
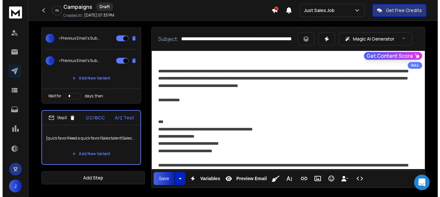
scroll to position [40, 0]
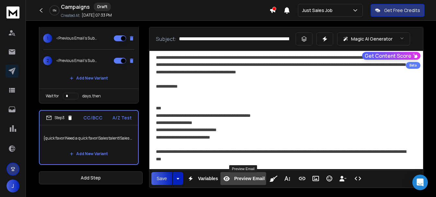
click at [242, 183] on div "Preview Email" at bounding box center [242, 178] width 45 height 11
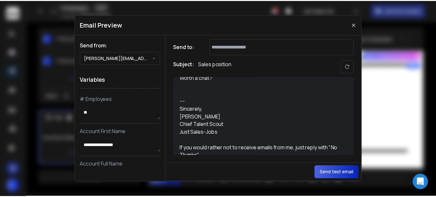
scroll to position [91, 0]
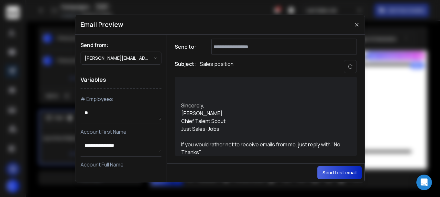
click at [357, 25] on icon at bounding box center [358, 25] width 4 height 4
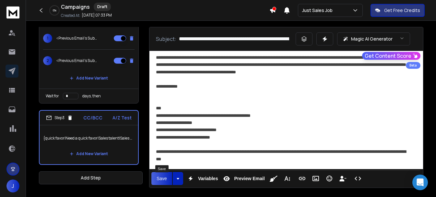
drag, startPoint x: 165, startPoint y: 178, endPoint x: 145, endPoint y: 152, distance: 33.4
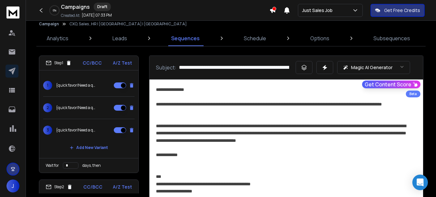
scroll to position [0, 0]
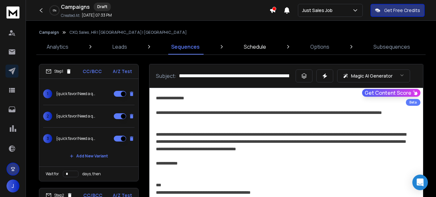
click at [254, 48] on p "Schedule" at bounding box center [255, 47] width 22 height 8
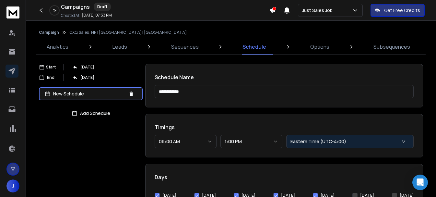
click at [329, 139] on p "Eastern Time (UTC-4:00)" at bounding box center [319, 141] width 58 height 6
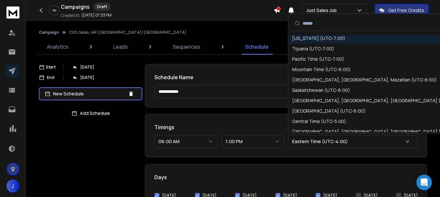
scroll to position [86, 0]
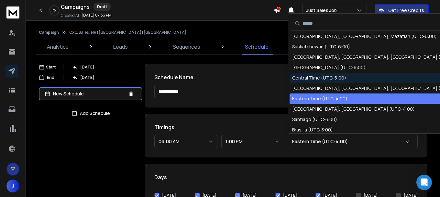
click at [327, 80] on div "Central Time (UTC-5:00)" at bounding box center [319, 77] width 54 height 6
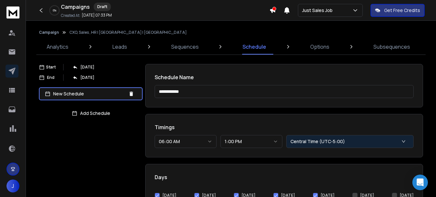
click at [393, 137] on button "Central Time (UTC-5:00)" at bounding box center [350, 141] width 128 height 13
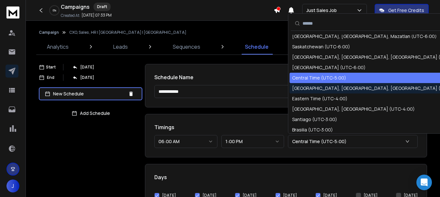
click at [91, 161] on div "**********" at bounding box center [233, 149] width 389 height 170
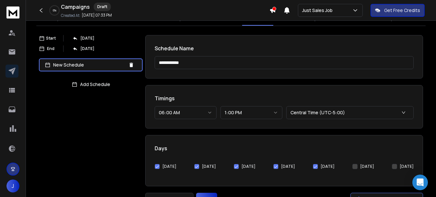
scroll to position [47, 0]
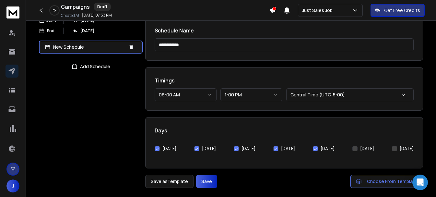
click at [206, 181] on button "Save" at bounding box center [206, 181] width 21 height 13
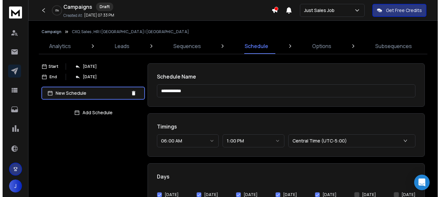
scroll to position [0, 0]
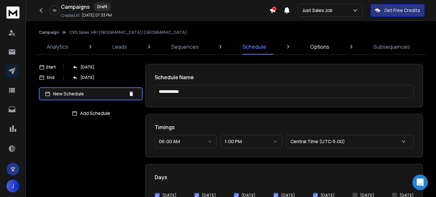
click at [321, 48] on p "Options" at bounding box center [319, 47] width 19 height 8
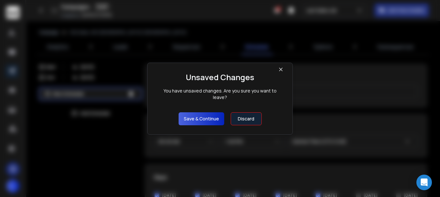
click at [205, 115] on button "Save & Continue" at bounding box center [202, 118] width 46 height 13
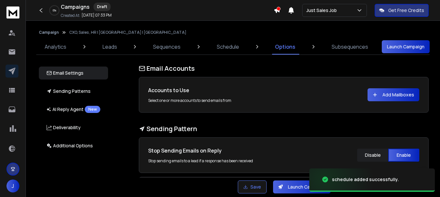
click at [382, 97] on button "Add Mailboxes" at bounding box center [394, 94] width 52 height 13
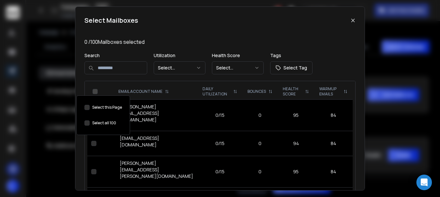
click at [85, 120] on div "Select all 100" at bounding box center [104, 122] width 38 height 13
click at [85, 121] on button "Select this Page" at bounding box center [87, 122] width 5 height 5
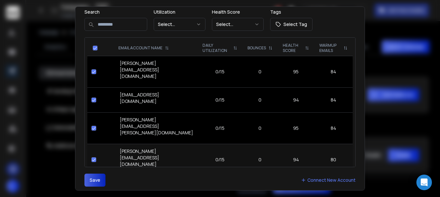
scroll to position [49, 0]
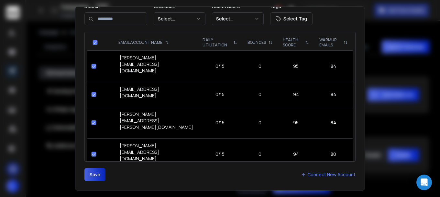
click at [92, 175] on button "Save" at bounding box center [95, 174] width 21 height 13
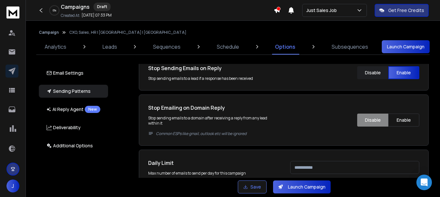
scroll to position [216, 0]
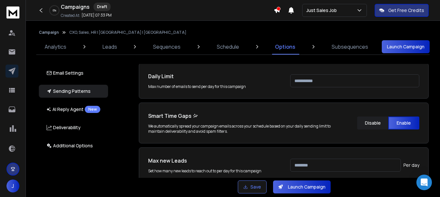
drag, startPoint x: 309, startPoint y: 81, endPoint x: 255, endPoint y: 80, distance: 53.8
click at [255, 80] on div "Daily Limit Max number of emails to send per day for this campaign ***" at bounding box center [283, 80] width 271 height 17
type input "****"
drag, startPoint x: 303, startPoint y: 161, endPoint x: 263, endPoint y: 161, distance: 40.5
click at [263, 161] on div "Max new Leads Set how many new leads to reach out to per day for this campaign …" at bounding box center [283, 164] width 271 height 17
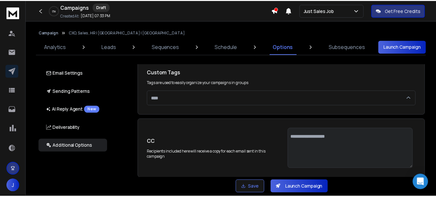
scroll to position [1327, 0]
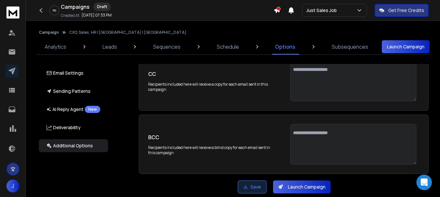
type input "****"
click at [247, 187] on icon "submit" at bounding box center [246, 186] width 5 height 5
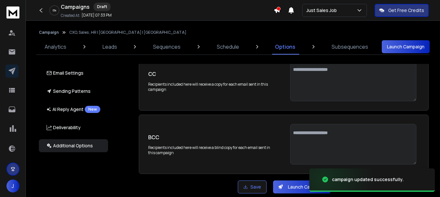
click at [4, 67] on div "J" at bounding box center [13, 98] width 26 height 197
click at [8, 67] on icon at bounding box center [12, 71] width 8 height 8
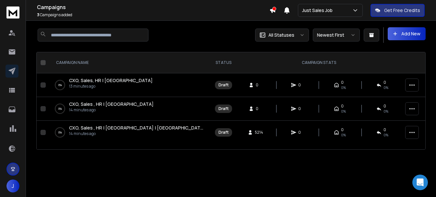
click at [157, 165] on div "Campaigns 3 Campaigns Added All Statuses Newest First Add New CAMPAIGN NAME STA…" at bounding box center [230, 125] width 389 height 197
click at [111, 133] on p "14 minutes ago" at bounding box center [136, 133] width 135 height 5
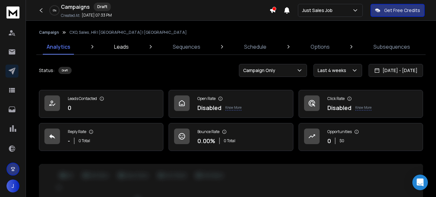
click at [118, 45] on p "Leads" at bounding box center [121, 47] width 15 height 8
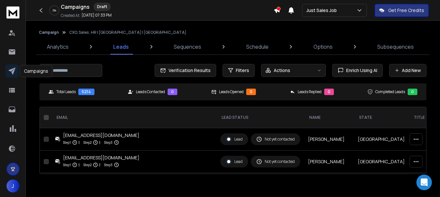
click at [9, 72] on icon at bounding box center [12, 71] width 8 height 8
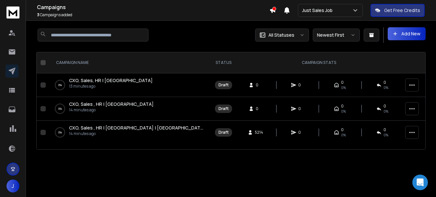
click at [110, 106] on span "CXO, Sales , HR | Chicago" at bounding box center [111, 104] width 85 height 6
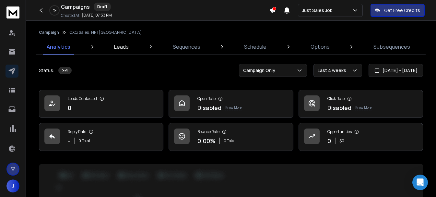
click at [124, 49] on p "Leads" at bounding box center [121, 47] width 15 height 8
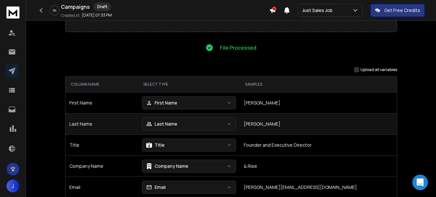
scroll to position [43, 0]
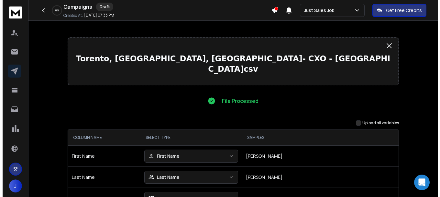
scroll to position [0, 0]
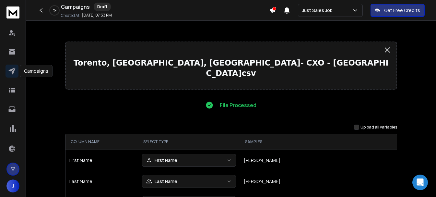
click at [14, 71] on icon at bounding box center [12, 71] width 8 height 8
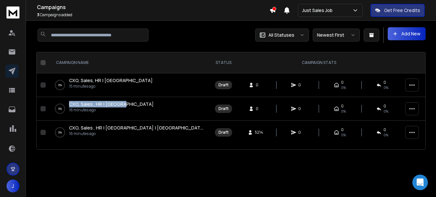
drag, startPoint x: 123, startPoint y: 104, endPoint x: 68, endPoint y: 106, distance: 54.4
click at [68, 106] on div "0 % CXO, Sales , HR | Chicago 16 minutes ago" at bounding box center [129, 109] width 149 height 16
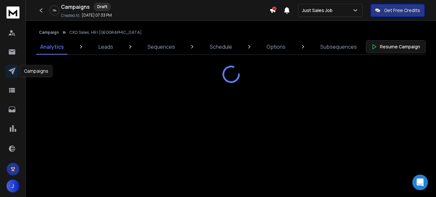
click at [17, 70] on link at bounding box center [12, 70] width 13 height 13
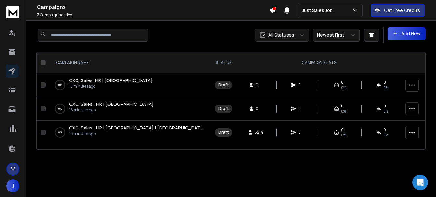
click at [404, 109] on td at bounding box center [413, 109] width 24 height 24
click at [412, 106] on icon "button" at bounding box center [411, 108] width 6 height 6
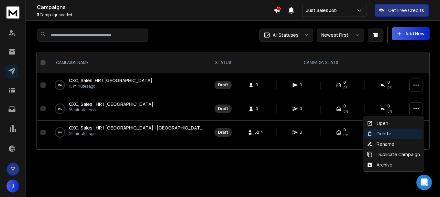
click at [392, 137] on div "Delete" at bounding box center [394, 133] width 58 height 10
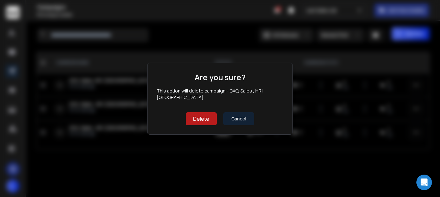
click at [193, 116] on button "Delete" at bounding box center [201, 118] width 31 height 13
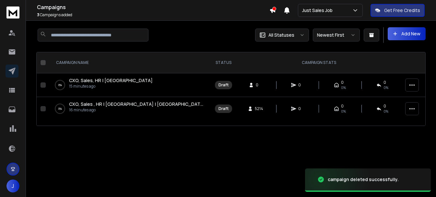
click at [410, 108] on icon "button" at bounding box center [411, 108] width 6 height 6
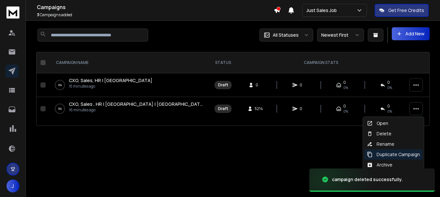
click at [392, 155] on div "Duplicate Campaign" at bounding box center [393, 154] width 53 height 6
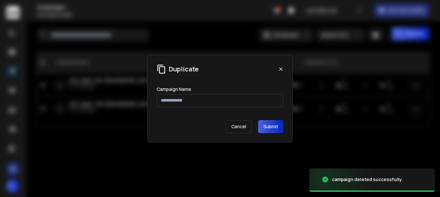
click at [196, 101] on input "text" at bounding box center [220, 100] width 127 height 13
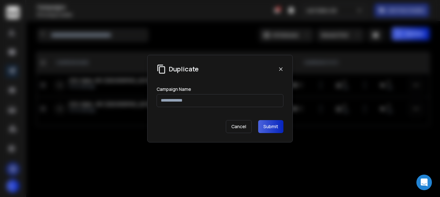
paste input "**********"
drag, startPoint x: 173, startPoint y: 99, endPoint x: 68, endPoint y: 100, distance: 104.6
click at [68, 100] on div "**********" at bounding box center [220, 98] width 440 height 100
click at [199, 100] on input "**********" at bounding box center [220, 100] width 127 height 13
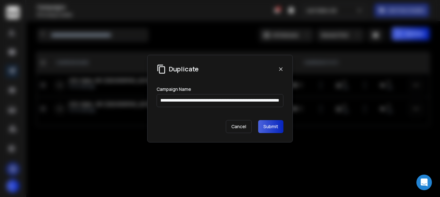
drag, startPoint x: 213, startPoint y: 100, endPoint x: 244, endPoint y: 106, distance: 32.3
click at [439, 103] on div "**********" at bounding box center [220, 98] width 440 height 100
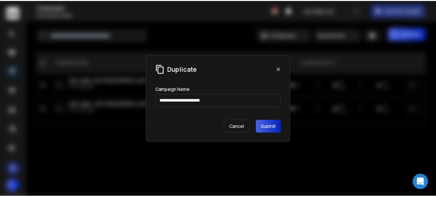
scroll to position [0, 0]
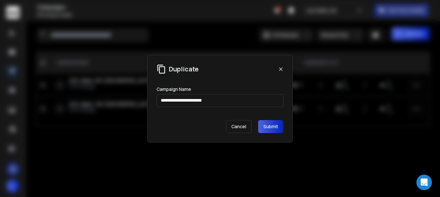
type input "**********"
drag, startPoint x: 269, startPoint y: 126, endPoint x: 268, endPoint y: 122, distance: 4.6
click at [269, 126] on button "Submit" at bounding box center [270, 126] width 25 height 13
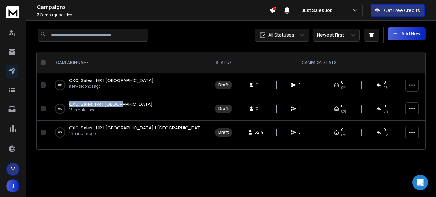
drag, startPoint x: 121, startPoint y: 103, endPoint x: 70, endPoint y: 106, distance: 51.2
click at [70, 106] on div "0 % CXO, Sales, HR | Boston 15 minutes ago" at bounding box center [129, 109] width 149 height 16
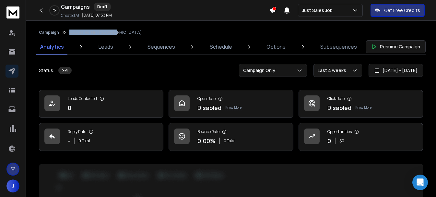
drag, startPoint x: 69, startPoint y: 31, endPoint x: 113, endPoint y: 32, distance: 43.7
click at [113, 32] on p "CXO, Sales , HR | Chicago" at bounding box center [105, 32] width 72 height 5
copy p "CXO, Sales , HR | Chicago"
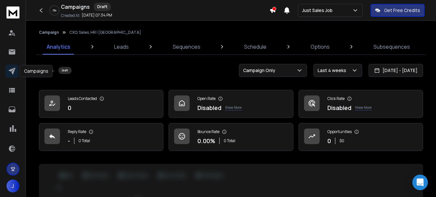
click at [8, 68] on icon at bounding box center [12, 71] width 8 height 8
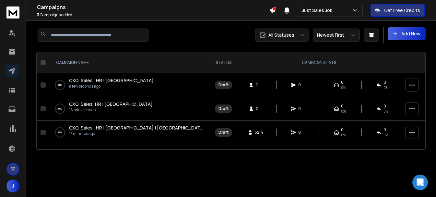
click at [417, 107] on button "button" at bounding box center [412, 108] width 14 height 13
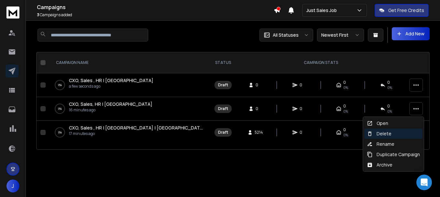
click at [390, 131] on div "Delete" at bounding box center [379, 133] width 25 height 6
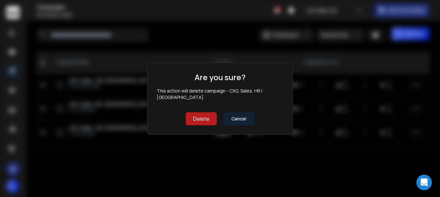
click at [211, 114] on button "Delete" at bounding box center [201, 118] width 31 height 13
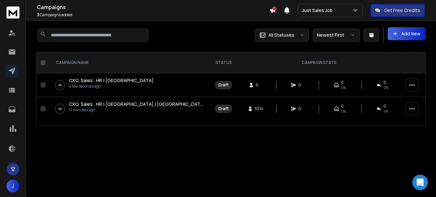
click at [411, 84] on icon "button" at bounding box center [411, 85] width 6 height 6
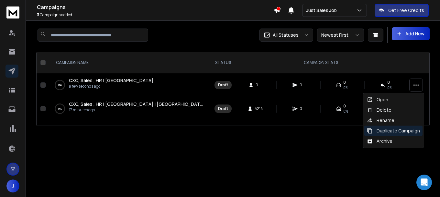
click at [391, 135] on div "Duplicate Campaign" at bounding box center [394, 130] width 58 height 10
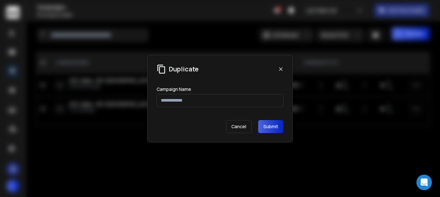
click at [187, 96] on input "text" at bounding box center [220, 100] width 127 height 13
paste input "**********"
drag, startPoint x: 196, startPoint y: 98, endPoint x: 228, endPoint y: 102, distance: 32.3
click at [228, 102] on input "**********" at bounding box center [220, 100] width 127 height 13
type input "**********"
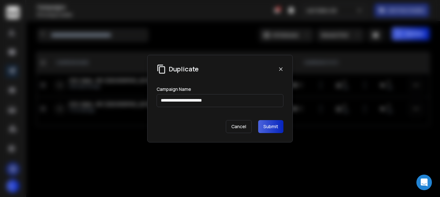
click at [273, 132] on button "Submit" at bounding box center [270, 126] width 25 height 13
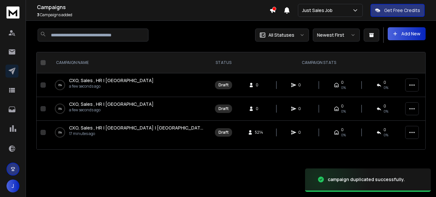
click at [157, 161] on div "Campaigns 3 Campaigns Added All Statuses Newest First Add New CAMPAIGN NAME STA…" at bounding box center [230, 125] width 389 height 197
click at [108, 105] on span "CXO, Sales , HR | Chicago" at bounding box center [111, 104] width 85 height 6
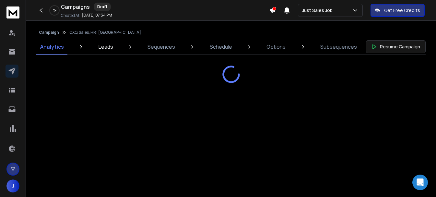
click at [106, 45] on p "Leads" at bounding box center [105, 47] width 15 height 8
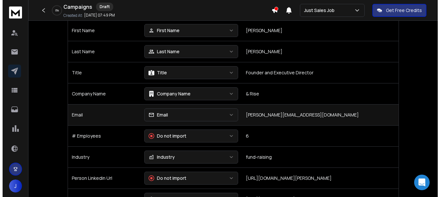
scroll to position [173, 0]
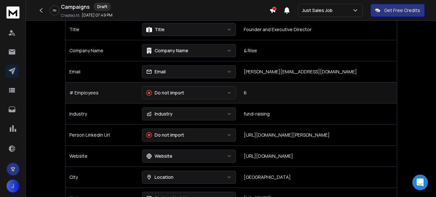
click at [169, 89] on div "Do not import" at bounding box center [165, 92] width 38 height 6
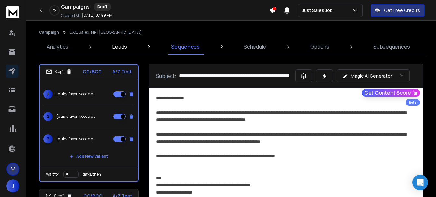
drag, startPoint x: 123, startPoint y: 45, endPoint x: 221, endPoint y: 78, distance: 103.3
click at [124, 45] on p "Leads" at bounding box center [119, 47] width 15 height 8
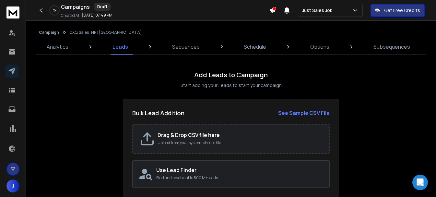
click at [200, 142] on p "Upload from your system, choose file" at bounding box center [239, 142] width 165 height 5
type input "**********"
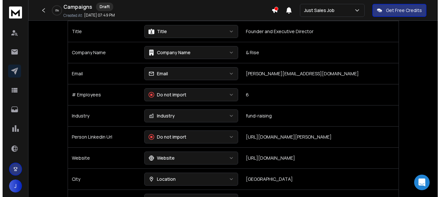
scroll to position [173, 0]
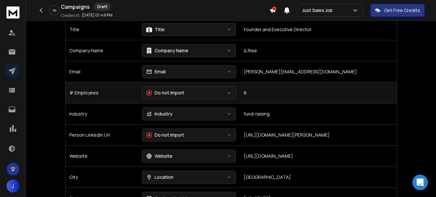
click at [190, 86] on button "Do not import" at bounding box center [189, 92] width 94 height 13
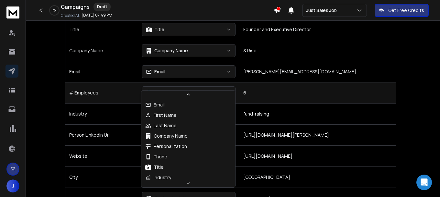
scroll to position [65, 0]
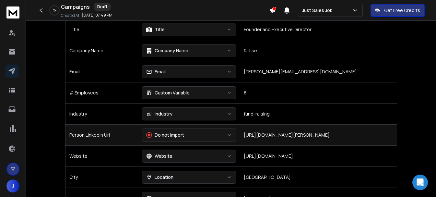
click at [210, 128] on button "Do not import" at bounding box center [189, 134] width 94 height 13
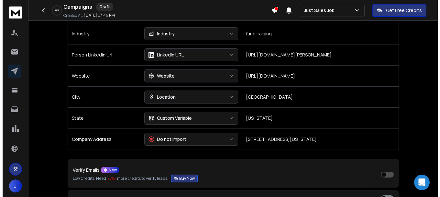
scroll to position [296, 0]
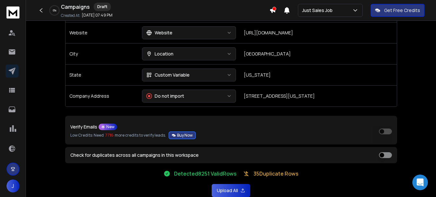
click at [231, 184] on button "Upload All" at bounding box center [230, 190] width 39 height 13
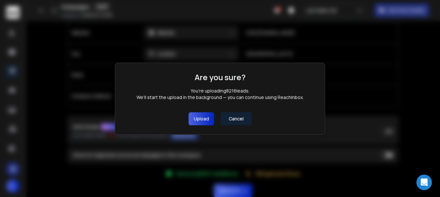
click at [200, 120] on button "Upload" at bounding box center [202, 118] width 26 height 13
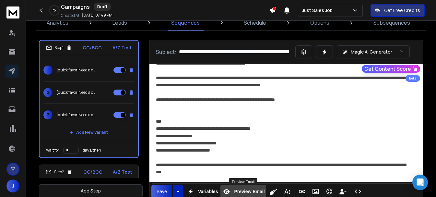
scroll to position [37, 0]
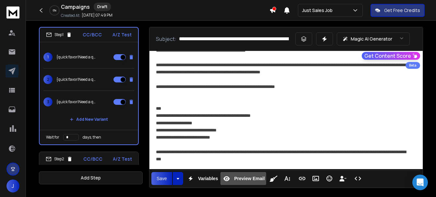
click at [246, 178] on span "Preview Email" at bounding box center [249, 179] width 33 height 6
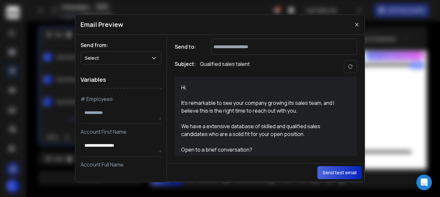
type textarea "*****"
type textarea "**********"
type textarea "*****"
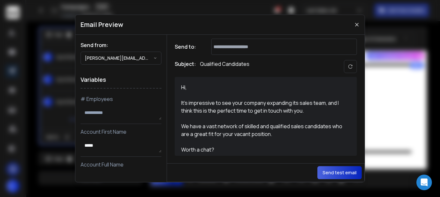
click at [357, 24] on icon at bounding box center [358, 25] width 4 height 4
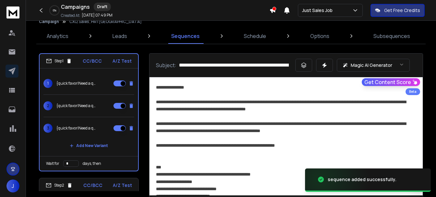
scroll to position [0, 0]
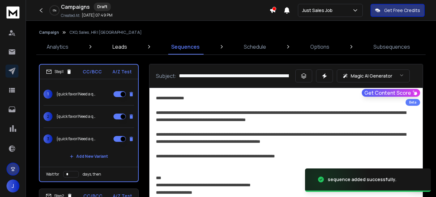
click at [122, 47] on p "Leads" at bounding box center [119, 47] width 15 height 8
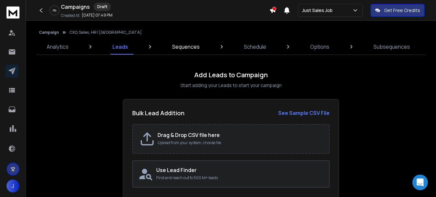
click at [179, 45] on p "Sequences" at bounding box center [186, 47] width 28 height 8
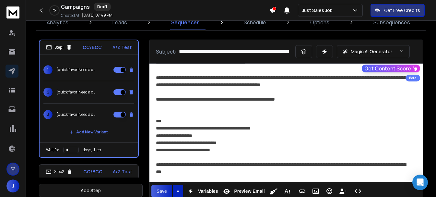
scroll to position [37, 0]
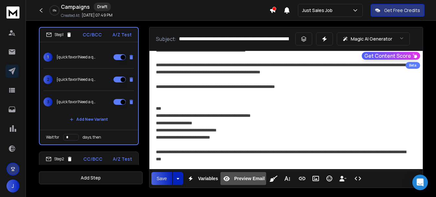
click at [236, 177] on span "Preview Email" at bounding box center [249, 179] width 33 height 6
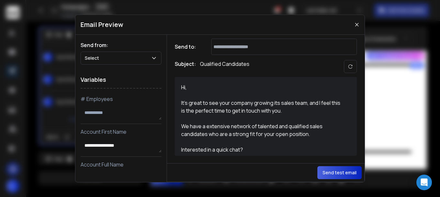
type textarea "*****"
type textarea "**********"
type textarea "*****"
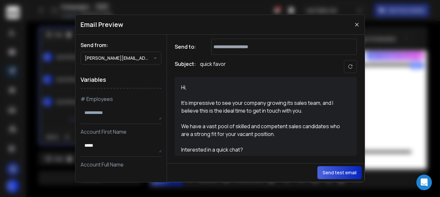
click at [357, 24] on icon at bounding box center [358, 25] width 4 height 4
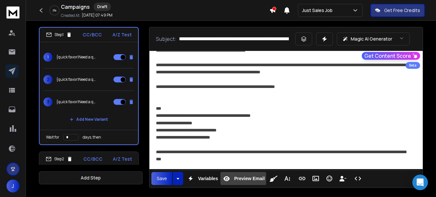
scroll to position [0, 0]
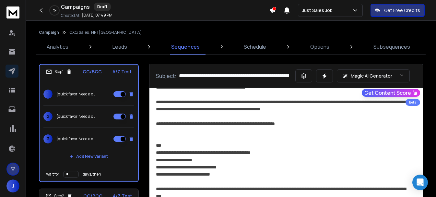
click at [89, 137] on p "{quick favor|Need a quick favor|Sales talent|Sales position|Sales team|Experien…" at bounding box center [76, 138] width 41 height 5
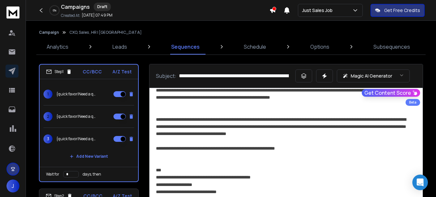
scroll to position [55, 0]
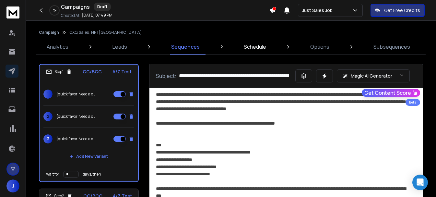
click at [253, 48] on p "Schedule" at bounding box center [255, 47] width 22 height 8
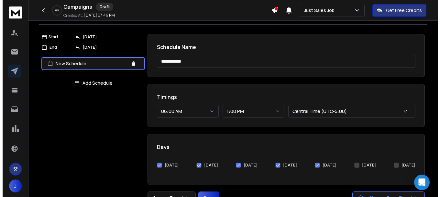
scroll to position [47, 0]
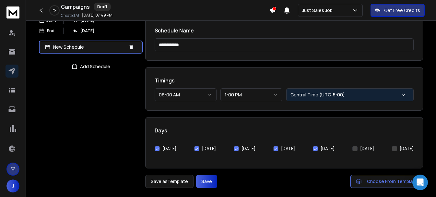
click at [317, 93] on p "Central Time (UTC-5:00)" at bounding box center [318, 94] width 57 height 6
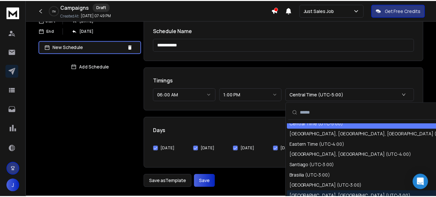
scroll to position [86, 0]
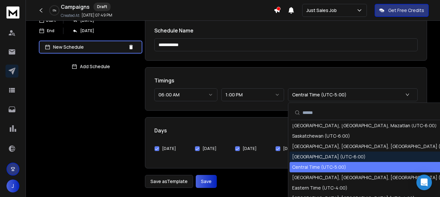
click at [88, 133] on div "**********" at bounding box center [233, 102] width 389 height 170
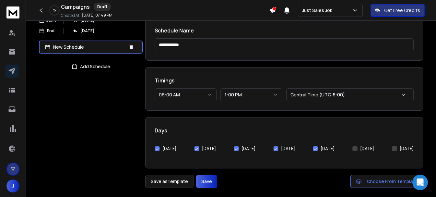
drag, startPoint x: 205, startPoint y: 173, endPoint x: 204, endPoint y: 177, distance: 4.1
click at [205, 175] on div "**********" at bounding box center [284, 102] width 278 height 170
click at [204, 180] on button "Save" at bounding box center [206, 181] width 21 height 13
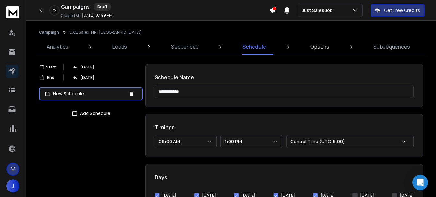
click at [322, 40] on link "Options" at bounding box center [319, 47] width 27 height 16
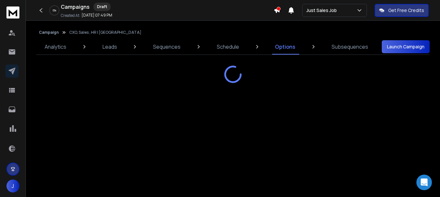
click at [321, 44] on div "Analytics Leads Sequences Schedule Options Subsequences" at bounding box center [206, 47] width 341 height 16
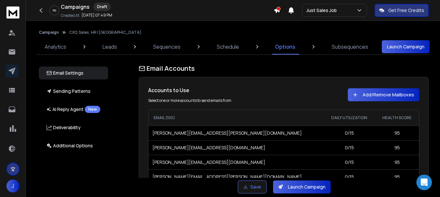
drag, startPoint x: 253, startPoint y: 189, endPoint x: 252, endPoint y: 181, distance: 8.1
click at [253, 189] on button "Save" at bounding box center [252, 186] width 29 height 13
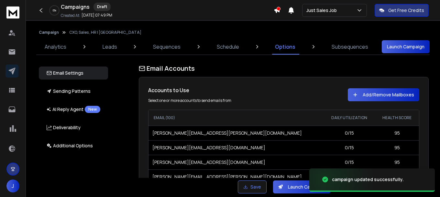
drag, startPoint x: 112, startPoint y: 47, endPoint x: 188, endPoint y: 73, distance: 80.6
click at [112, 47] on p "Leads" at bounding box center [110, 47] width 15 height 8
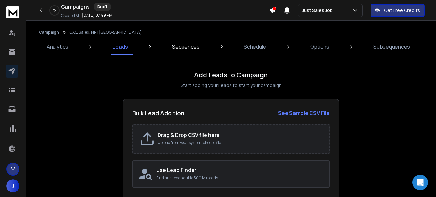
click at [177, 49] on p "Sequences" at bounding box center [186, 47] width 28 height 8
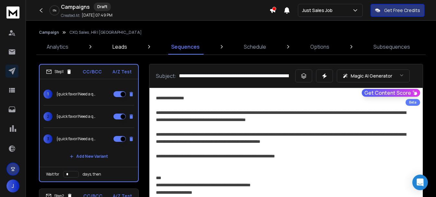
click at [115, 46] on p "Leads" at bounding box center [119, 47] width 15 height 8
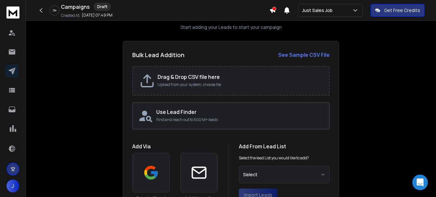
scroll to position [39, 0]
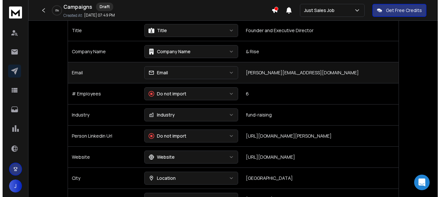
scroll to position [173, 0]
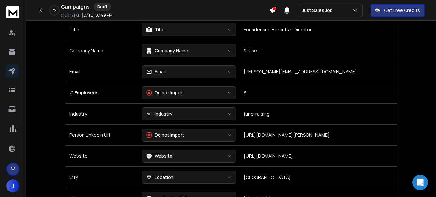
click at [47, 91] on div "Torento, [GEOGRAPHIC_DATA], [GEOGRAPHIC_DATA]- CXO - [GEOGRAPHIC_DATA]csv File …" at bounding box center [218, 78] width 436 height 503
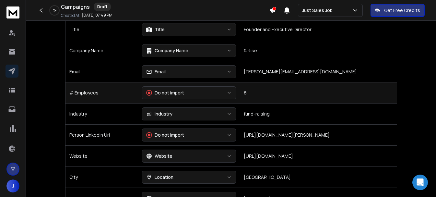
click at [179, 89] on div "Do not import" at bounding box center [165, 92] width 38 height 6
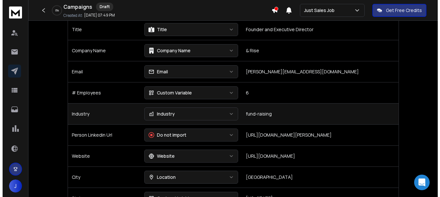
scroll to position [216, 0]
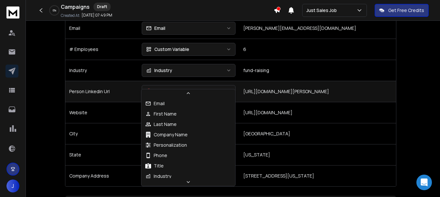
click at [181, 88] on div "Do not import" at bounding box center [165, 91] width 38 height 6
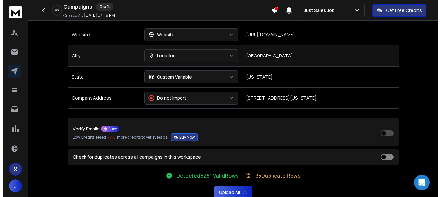
scroll to position [296, 0]
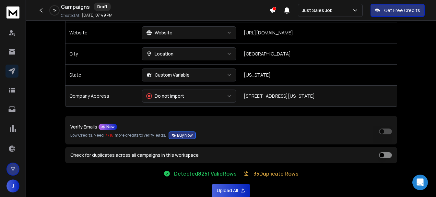
click at [213, 89] on button "Do not import" at bounding box center [189, 95] width 94 height 13
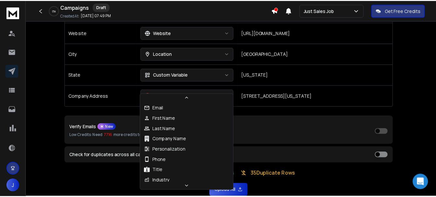
scroll to position [65, 0]
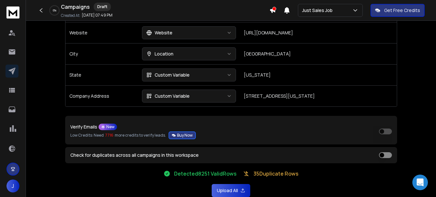
click at [233, 184] on button "Upload All" at bounding box center [230, 190] width 39 height 13
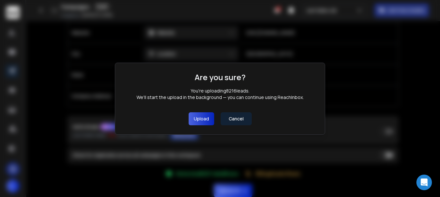
click at [205, 119] on button "Upload" at bounding box center [202, 118] width 26 height 13
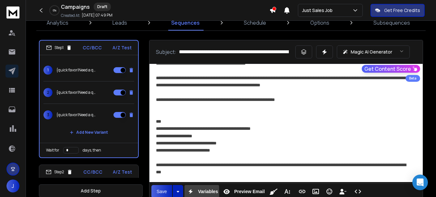
scroll to position [37, 0]
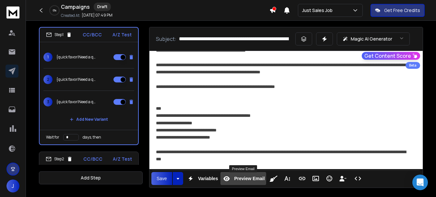
click at [239, 183] on div "Preview Email" at bounding box center [242, 178] width 45 height 11
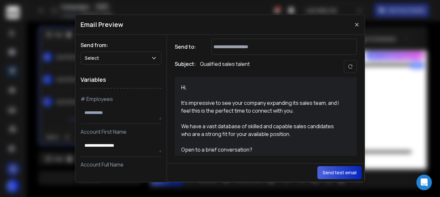
type textarea "*****"
type textarea "**********"
type textarea "*****"
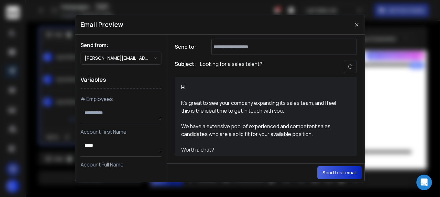
click at [359, 24] on icon at bounding box center [357, 24] width 5 height 5
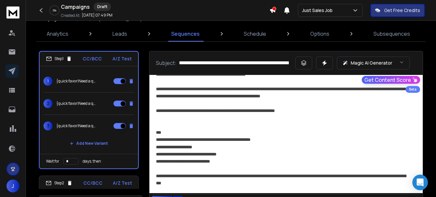
scroll to position [0, 0]
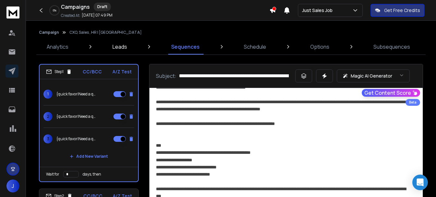
click at [120, 46] on p "Leads" at bounding box center [119, 47] width 15 height 8
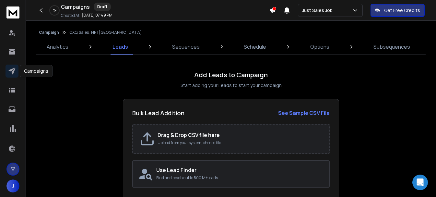
click at [7, 68] on link at bounding box center [12, 70] width 13 height 13
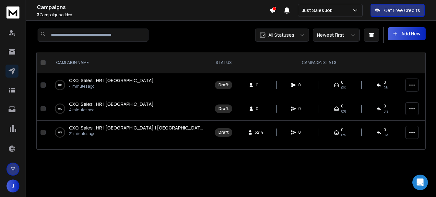
click at [105, 102] on span "CXO, Sales , HR | Chicago" at bounding box center [111, 104] width 85 height 6
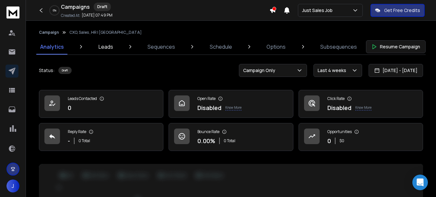
click at [105, 49] on div "Analytics Leads Sequences Schedule Options Subsequences" at bounding box center [198, 47] width 324 height 16
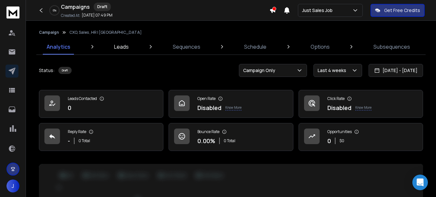
click at [118, 45] on p "Leads" at bounding box center [121, 47] width 15 height 8
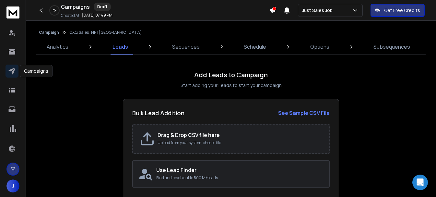
click at [11, 71] on icon at bounding box center [11, 70] width 7 height 7
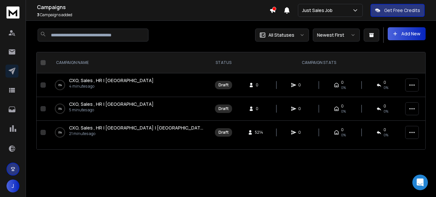
click at [110, 81] on span "CXO, Sales , HR | Boston" at bounding box center [111, 80] width 85 height 6
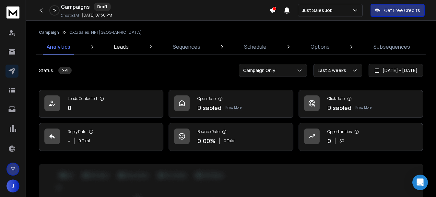
click at [126, 48] on p "Leads" at bounding box center [121, 47] width 15 height 8
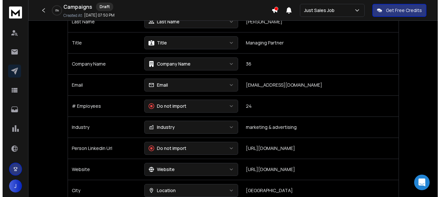
scroll to position [173, 0]
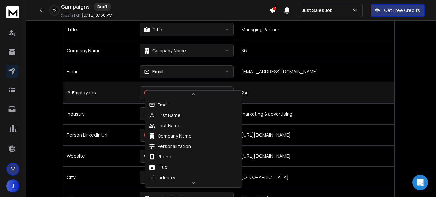
click at [171, 88] on button "Do not import" at bounding box center [187, 92] width 94 height 13
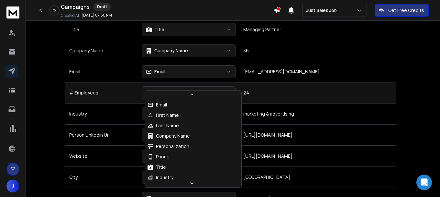
scroll to position [65, 0]
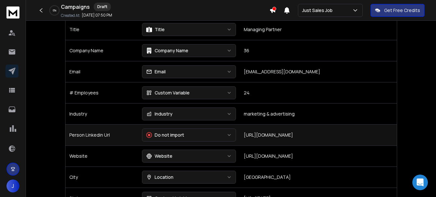
click at [180, 131] on div "Do not import" at bounding box center [165, 134] width 38 height 6
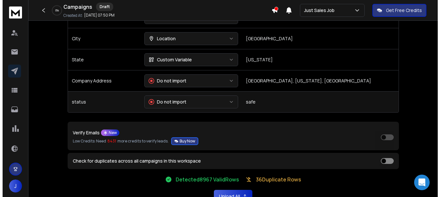
scroll to position [317, 0]
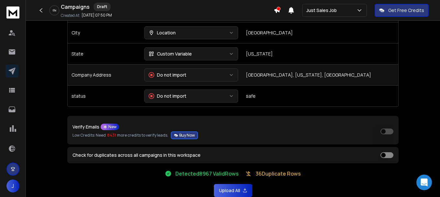
click at [178, 72] on div "Do not import" at bounding box center [168, 75] width 38 height 6
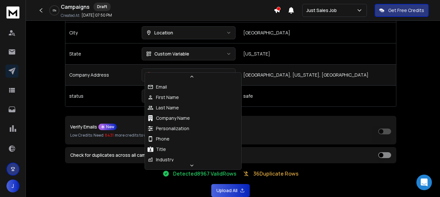
scroll to position [65, 0]
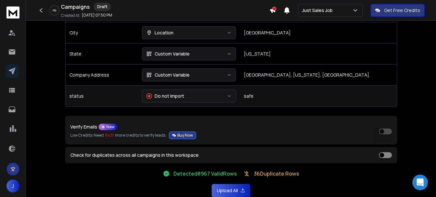
click at [203, 89] on button "Do not import" at bounding box center [189, 95] width 94 height 13
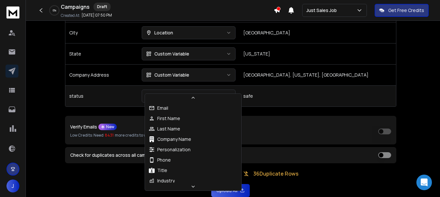
click at [208, 89] on button "Custom Variable" at bounding box center [189, 95] width 94 height 13
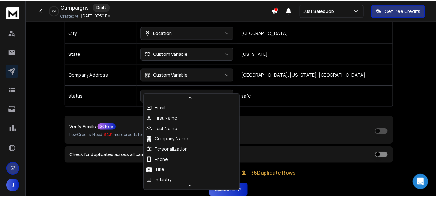
scroll to position [59, 0]
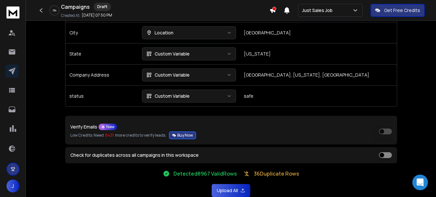
click at [233, 184] on button "Upload All" at bounding box center [230, 190] width 39 height 13
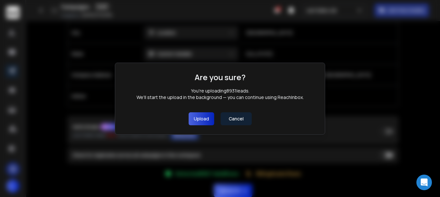
click at [197, 112] on button "Upload" at bounding box center [202, 118] width 26 height 13
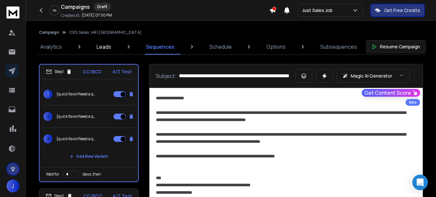
click at [105, 46] on p "Leads" at bounding box center [103, 47] width 15 height 8
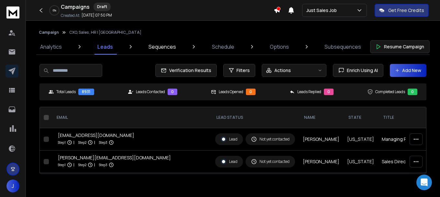
click at [164, 48] on p "Sequences" at bounding box center [163, 47] width 28 height 8
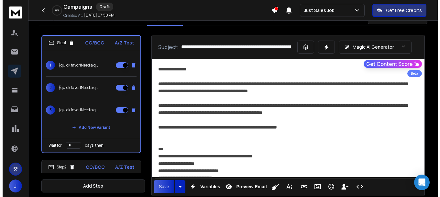
scroll to position [37, 0]
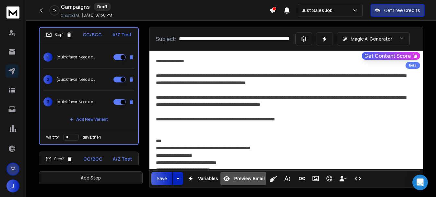
click at [244, 182] on div "Preview Email" at bounding box center [242, 178] width 45 height 11
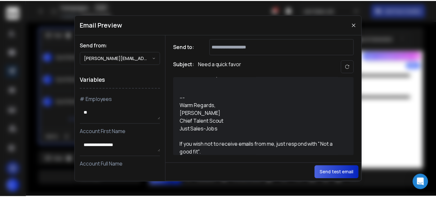
scroll to position [0, 0]
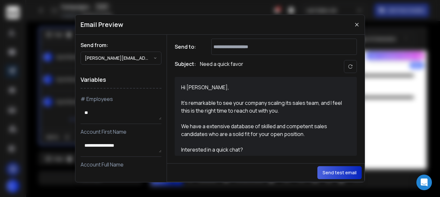
click at [356, 24] on icon at bounding box center [357, 24] width 5 height 5
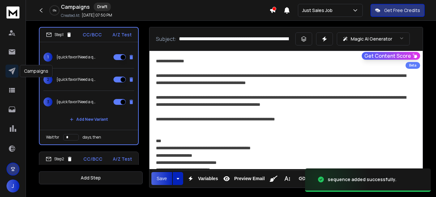
click at [13, 68] on icon at bounding box center [12, 71] width 8 height 8
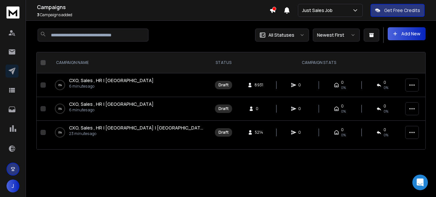
click at [101, 99] on td "0 % CXO, Sales , HR | Chicago 6 minutes ago" at bounding box center [129, 109] width 162 height 24
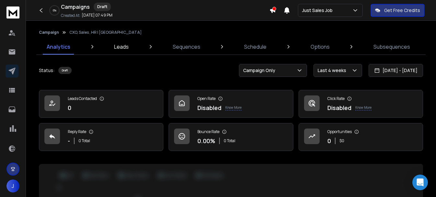
click at [103, 46] on div "Analytics Leads Sequences Schedule Options Subsequences" at bounding box center [228, 47] width 384 height 16
click at [118, 46] on p "Leads" at bounding box center [121, 47] width 15 height 8
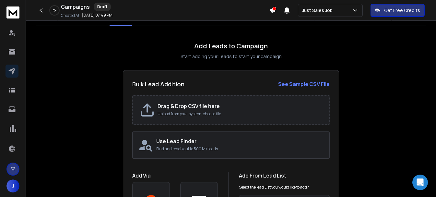
scroll to position [82, 0]
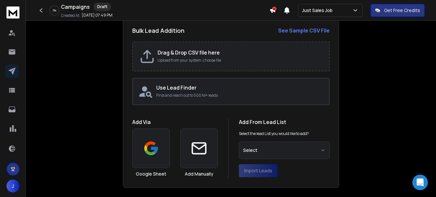
click at [185, 58] on p "Upload from your system, choose file" at bounding box center [239, 60] width 165 height 5
click at [186, 59] on p "Upload from your system, choose file" at bounding box center [239, 60] width 165 height 5
type input "**********"
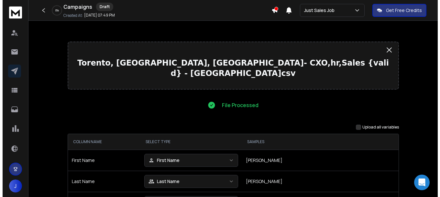
scroll to position [130, 0]
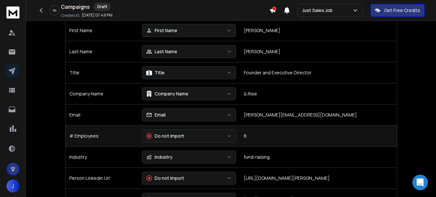
click at [186, 129] on button "Do not import" at bounding box center [189, 135] width 94 height 13
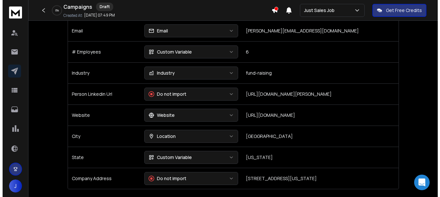
scroll to position [216, 0]
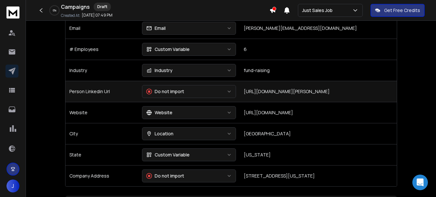
click at [195, 85] on button "Do not import" at bounding box center [189, 91] width 94 height 13
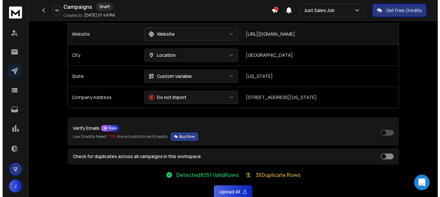
scroll to position [296, 0]
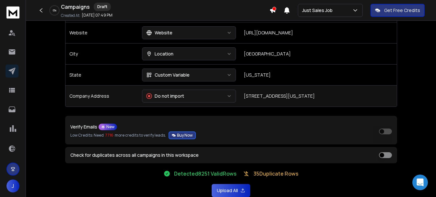
click at [189, 89] on button "Do not import" at bounding box center [189, 95] width 94 height 13
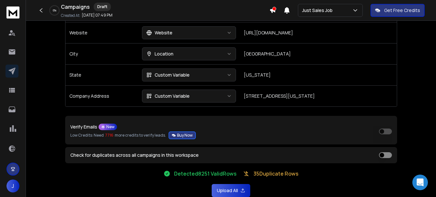
click at [223, 184] on button "Upload All" at bounding box center [230, 190] width 39 height 13
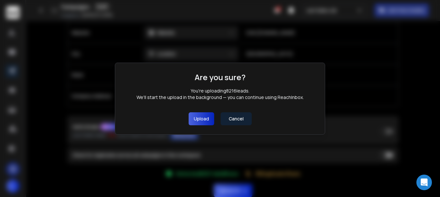
click at [189, 116] on button "Upload" at bounding box center [202, 118] width 26 height 13
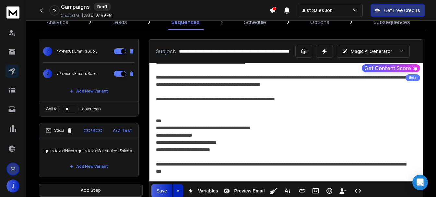
scroll to position [37, 0]
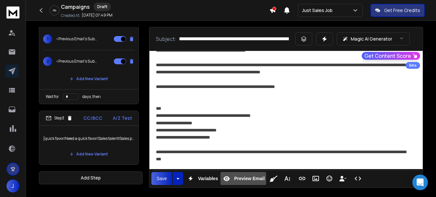
click at [251, 180] on span "Preview Email" at bounding box center [249, 179] width 33 height 6
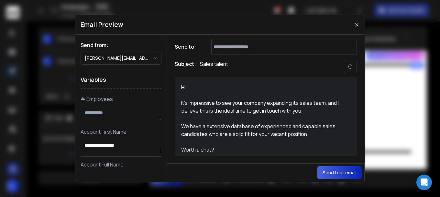
click at [356, 24] on icon at bounding box center [357, 24] width 5 height 5
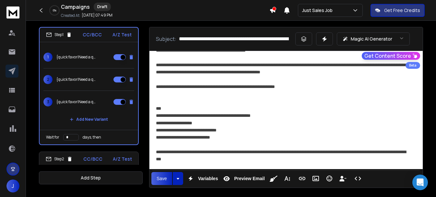
scroll to position [0, 0]
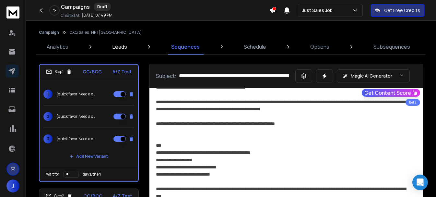
click at [125, 48] on p "Leads" at bounding box center [119, 47] width 15 height 8
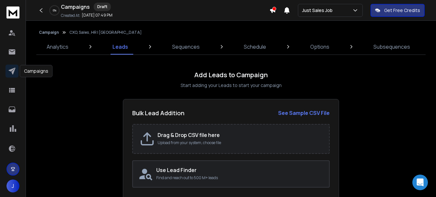
click at [9, 70] on icon at bounding box center [11, 70] width 7 height 7
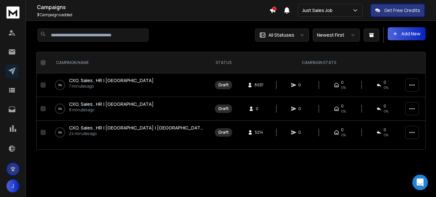
click at [409, 111] on icon "button" at bounding box center [411, 108] width 6 height 6
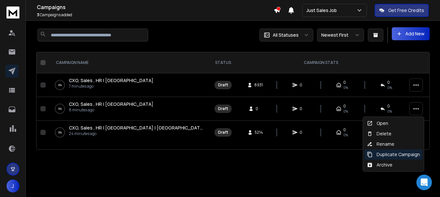
click at [389, 153] on div "Duplicate Campaign" at bounding box center [393, 154] width 53 height 6
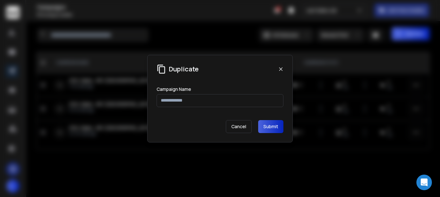
click at [279, 71] on icon at bounding box center [280, 68] width 5 height 5
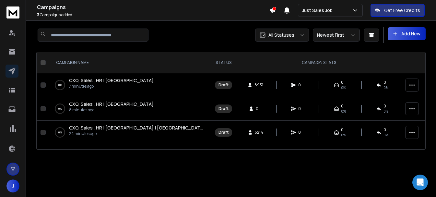
click at [111, 107] on span "CXO, Sales , HR | Chicago" at bounding box center [111, 104] width 85 height 6
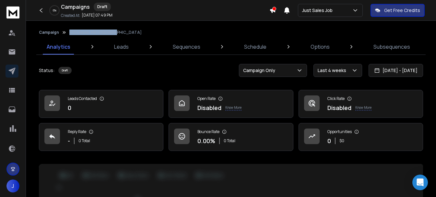
drag, startPoint x: 68, startPoint y: 31, endPoint x: 114, endPoint y: 32, distance: 46.0
click at [114, 32] on div "Campaign CXO, Sales , HR | Chicago" at bounding box center [231, 32] width 384 height 5
copy p "CXO, Sales , HR | Chicago"
click at [7, 68] on link at bounding box center [12, 70] width 13 height 13
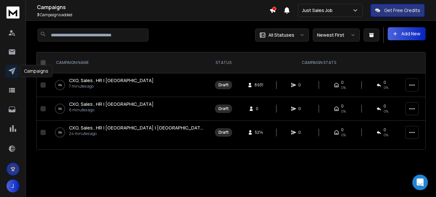
click at [411, 110] on icon "button" at bounding box center [411, 108] width 6 height 6
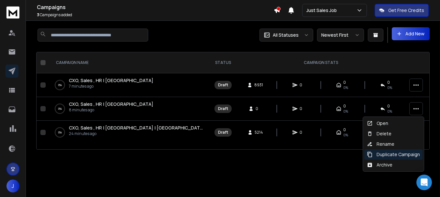
click at [394, 155] on div "Duplicate Campaign" at bounding box center [393, 154] width 53 height 6
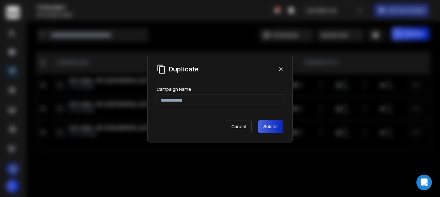
click at [203, 99] on input "text" at bounding box center [220, 100] width 127 height 13
paste input "**********"
type input "**********"
click at [274, 126] on button "Submit" at bounding box center [270, 126] width 25 height 13
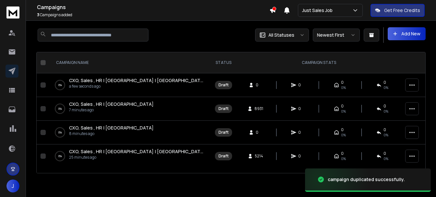
click at [415, 130] on button "button" at bounding box center [412, 132] width 14 height 13
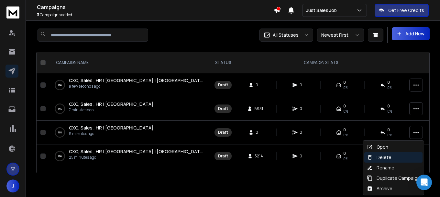
click at [390, 156] on div "Delete" at bounding box center [379, 157] width 25 height 6
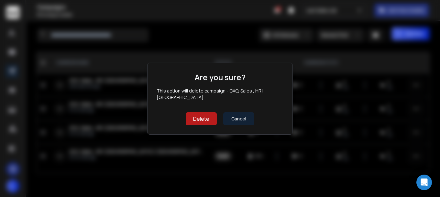
click at [204, 112] on button "Delete" at bounding box center [201, 118] width 31 height 13
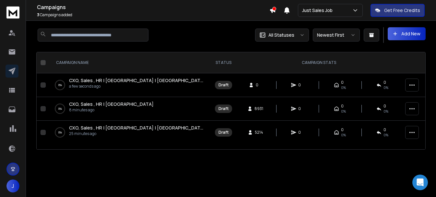
click at [110, 80] on span "CXO, Sales , HR | Chicago | USA" at bounding box center [137, 80] width 136 height 6
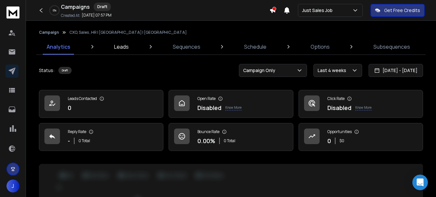
click at [119, 46] on p "Leads" at bounding box center [121, 47] width 15 height 8
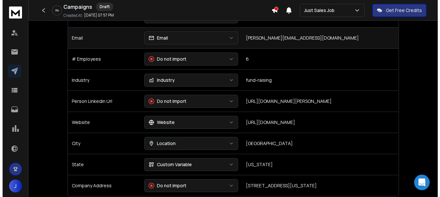
scroll to position [216, 0]
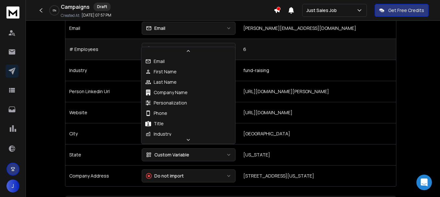
click at [179, 43] on button "Do not import" at bounding box center [189, 49] width 94 height 13
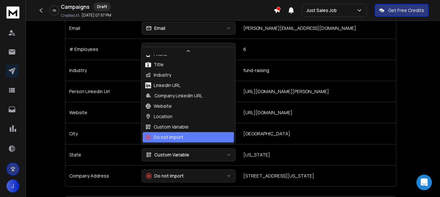
scroll to position [59, 0]
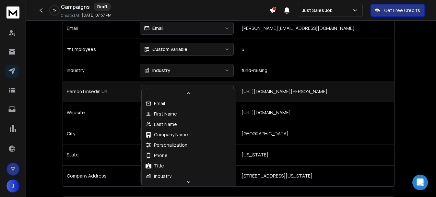
click at [194, 85] on button "Do not import" at bounding box center [187, 91] width 94 height 13
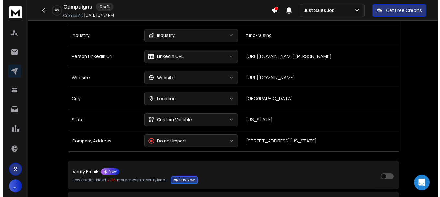
scroll to position [296, 0]
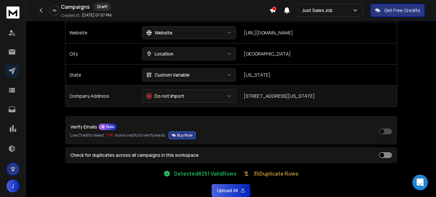
click at [168, 93] on div "Do not import" at bounding box center [165, 96] width 38 height 6
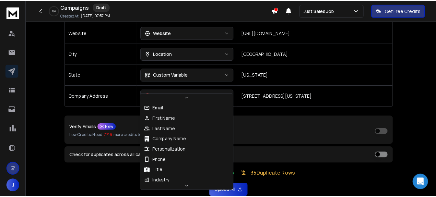
scroll to position [65, 0]
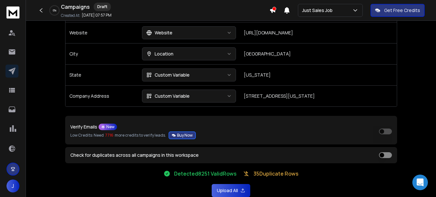
click at [231, 184] on button "Upload All" at bounding box center [230, 190] width 39 height 13
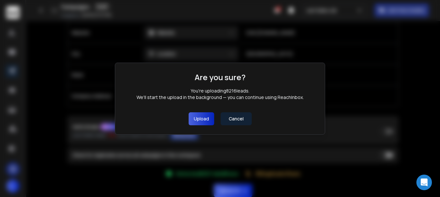
click at [205, 120] on button "Upload" at bounding box center [202, 118] width 26 height 13
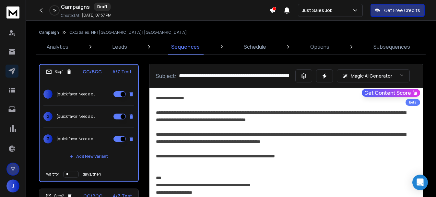
scroll to position [37, 0]
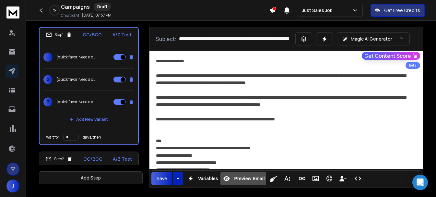
click at [245, 174] on div "Preview Email" at bounding box center [242, 178] width 45 height 11
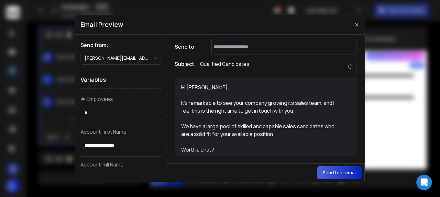
click at [358, 25] on icon at bounding box center [358, 25] width 4 height 4
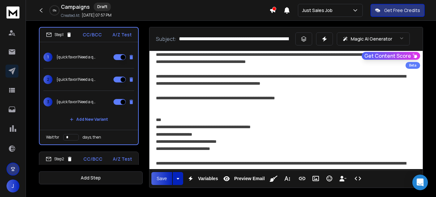
scroll to position [33, 0]
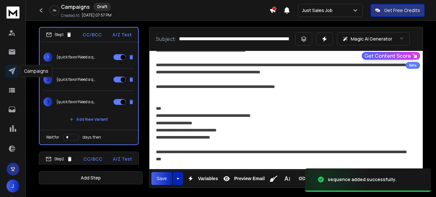
click at [16, 66] on link at bounding box center [12, 70] width 13 height 13
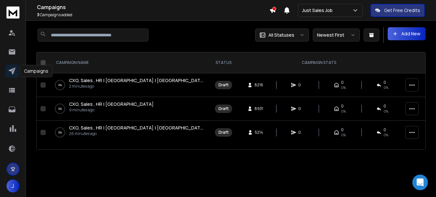
click at [12, 70] on icon at bounding box center [12, 71] width 8 height 8
click at [341, 5] on button "Just Sales Job" at bounding box center [330, 10] width 65 height 13
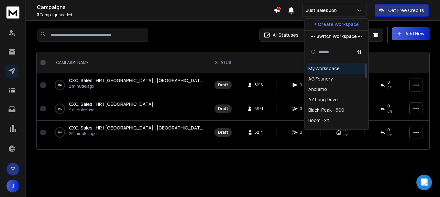
click at [331, 51] on input "text" at bounding box center [333, 52] width 28 height 14
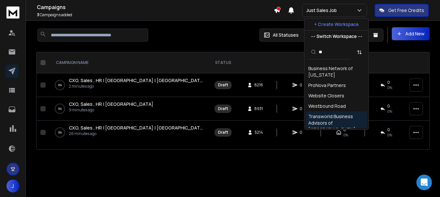
type input "**"
click at [325, 113] on div "Transworld Business Advisors of [GEOGRAPHIC_DATA]" at bounding box center [337, 122] width 56 height 19
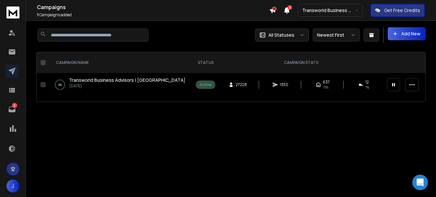
click at [413, 85] on icon "button" at bounding box center [411, 84] width 6 height 6
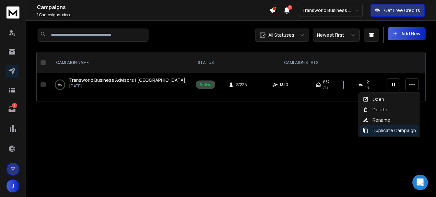
click at [147, 79] on div "0 % Transworld Business Advisors | [GEOGRAPHIC_DATA] [DATE]" at bounding box center [120, 85] width 130 height 16
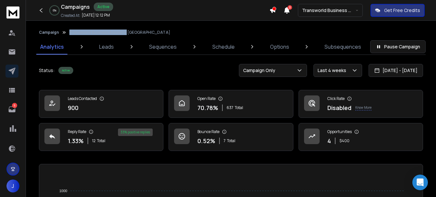
drag, startPoint x: 68, startPoint y: 28, endPoint x: 124, endPoint y: 32, distance: 55.8
click at [124, 32] on div "Campaign Transworld Business Advisors | [GEOGRAPHIC_DATA]" at bounding box center [230, 32] width 389 height 10
copy p "Transworld Business Advisors |"
click at [11, 70] on icon at bounding box center [11, 70] width 7 height 7
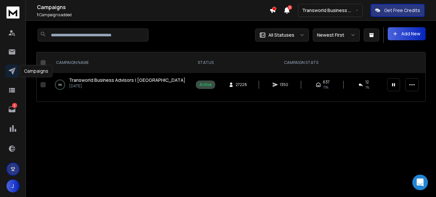
click at [412, 85] on icon "button" at bounding box center [411, 84] width 6 height 6
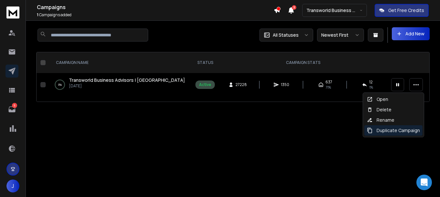
click at [384, 132] on div "Duplicate Campaign" at bounding box center [393, 130] width 53 height 6
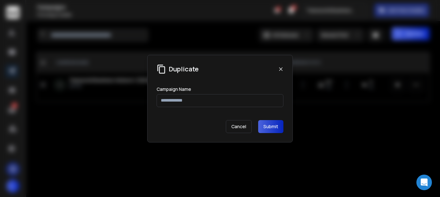
click at [182, 99] on input "text" at bounding box center [220, 100] width 127 height 13
paste input "**********"
paste input "********"
type input "**********"
click at [276, 127] on button "Submit" at bounding box center [270, 126] width 25 height 13
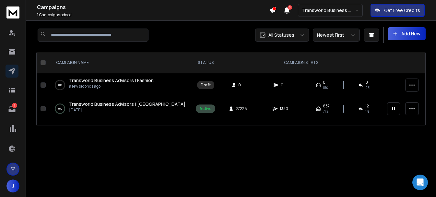
click at [129, 83] on span "Transworld Business Advisors | Fashion" at bounding box center [111, 80] width 85 height 6
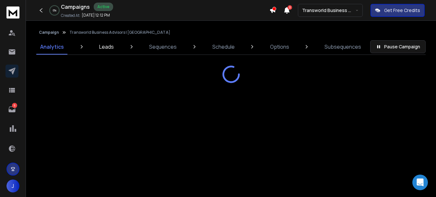
click at [112, 45] on p "Leads" at bounding box center [106, 47] width 15 height 8
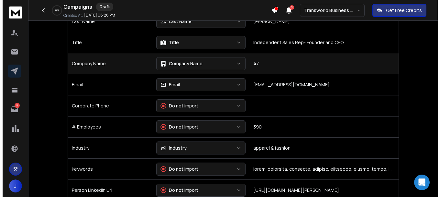
scroll to position [173, 0]
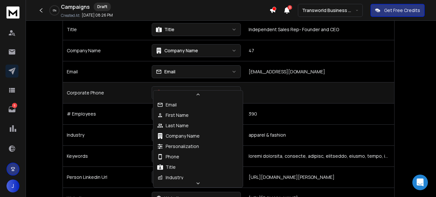
click at [186, 87] on button "Do not import" at bounding box center [196, 92] width 89 height 13
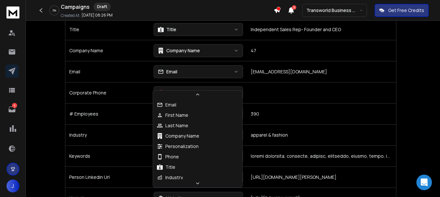
scroll to position [65, 0]
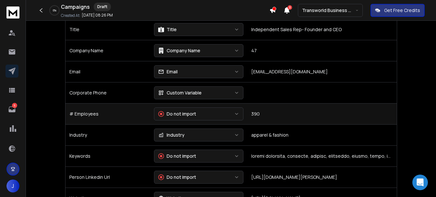
click at [204, 107] on button "Do not import" at bounding box center [198, 113] width 89 height 13
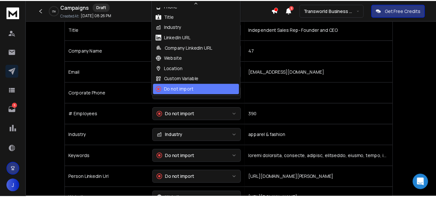
scroll to position [59, 0]
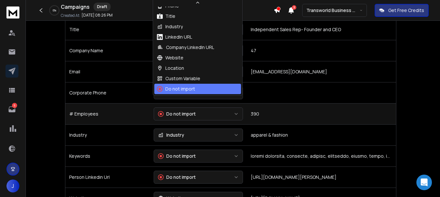
drag, startPoint x: 190, startPoint y: 75, endPoint x: 238, endPoint y: 101, distance: 54.2
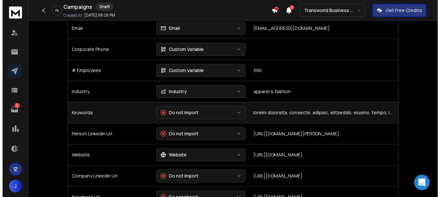
scroll to position [259, 0]
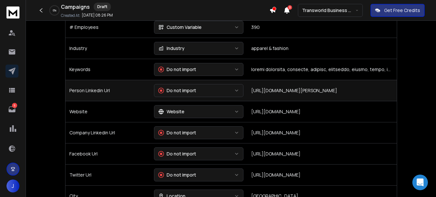
click at [186, 87] on div "Do not import" at bounding box center [177, 90] width 38 height 6
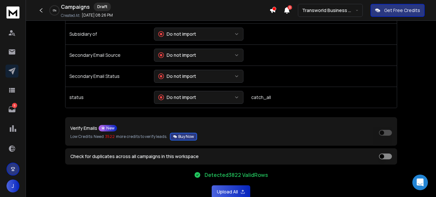
scroll to position [717, 0]
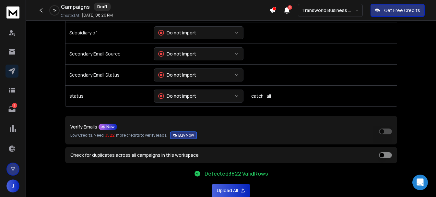
click at [227, 184] on button "Upload All" at bounding box center [230, 190] width 39 height 13
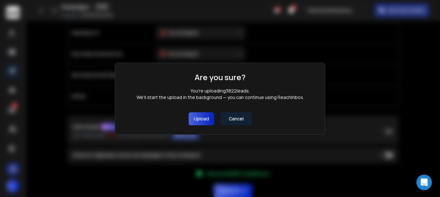
drag, startPoint x: 235, startPoint y: 118, endPoint x: 288, endPoint y: 143, distance: 58.1
click at [237, 118] on button "Cancel" at bounding box center [236, 118] width 31 height 13
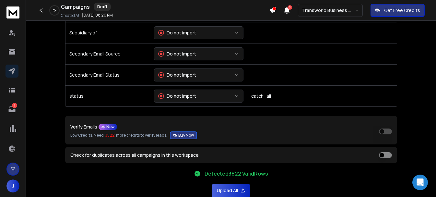
click at [233, 184] on button "Upload All" at bounding box center [230, 190] width 39 height 13
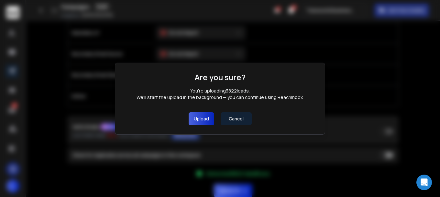
click at [206, 117] on button "Upload" at bounding box center [202, 118] width 26 height 13
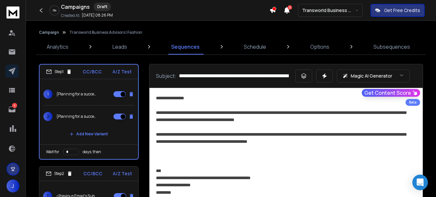
click at [220, 125] on div at bounding box center [286, 126] width 260 height 7
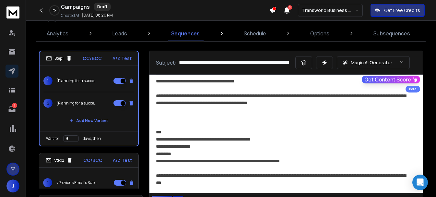
scroll to position [37, 0]
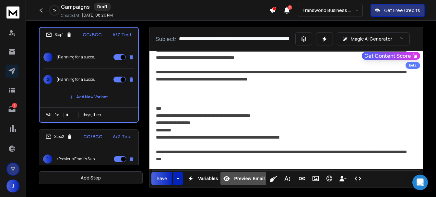
click at [245, 180] on span "Preview Email" at bounding box center [249, 179] width 33 height 6
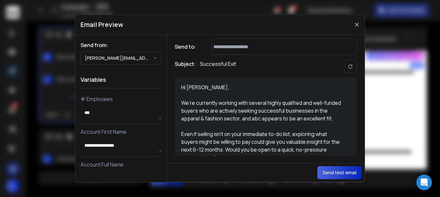
click at [355, 25] on icon at bounding box center [357, 24] width 5 height 5
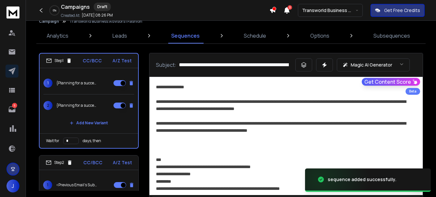
scroll to position [0, 0]
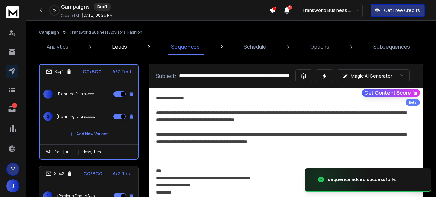
click at [123, 45] on p "Leads" at bounding box center [119, 47] width 15 height 8
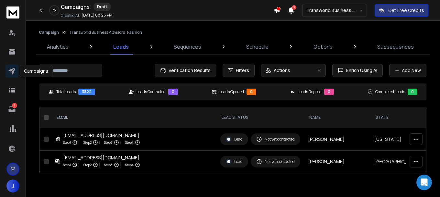
click at [14, 69] on icon at bounding box center [11, 70] width 7 height 7
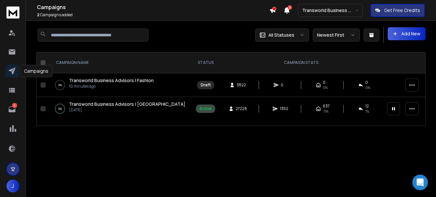
click at [12, 70] on icon at bounding box center [11, 70] width 7 height 7
